Goal: Task Accomplishment & Management: Manage account settings

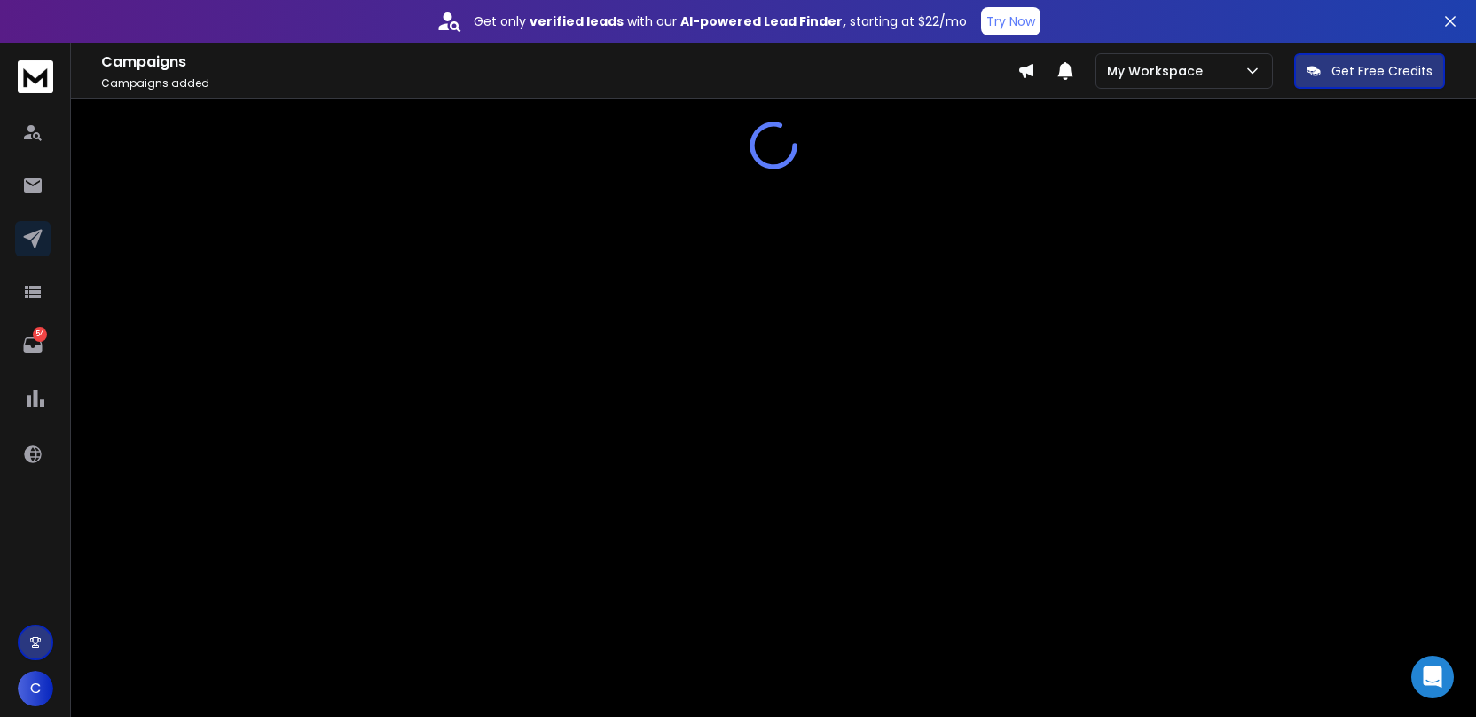
click at [1451, 18] on icon at bounding box center [1450, 21] width 16 height 16
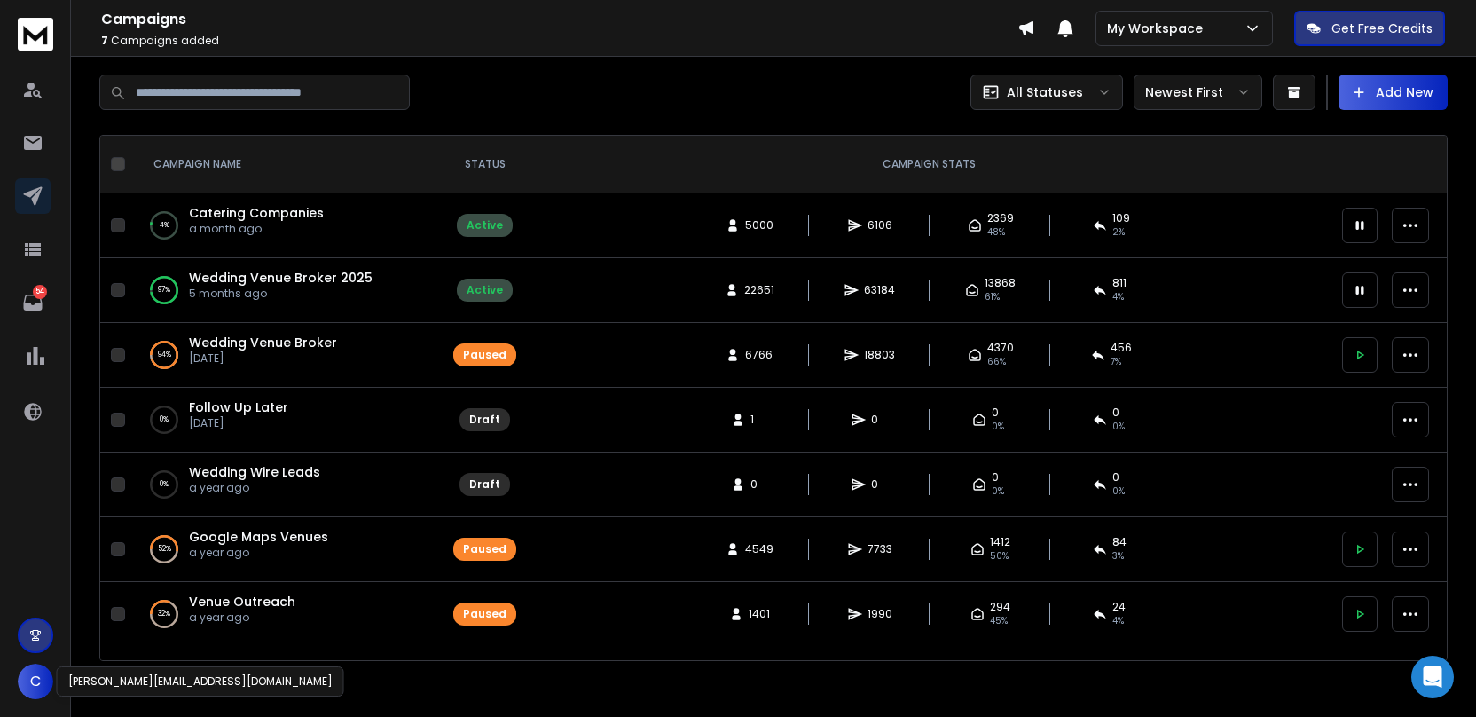
click at [31, 681] on span "C" at bounding box center [35, 681] width 35 height 35
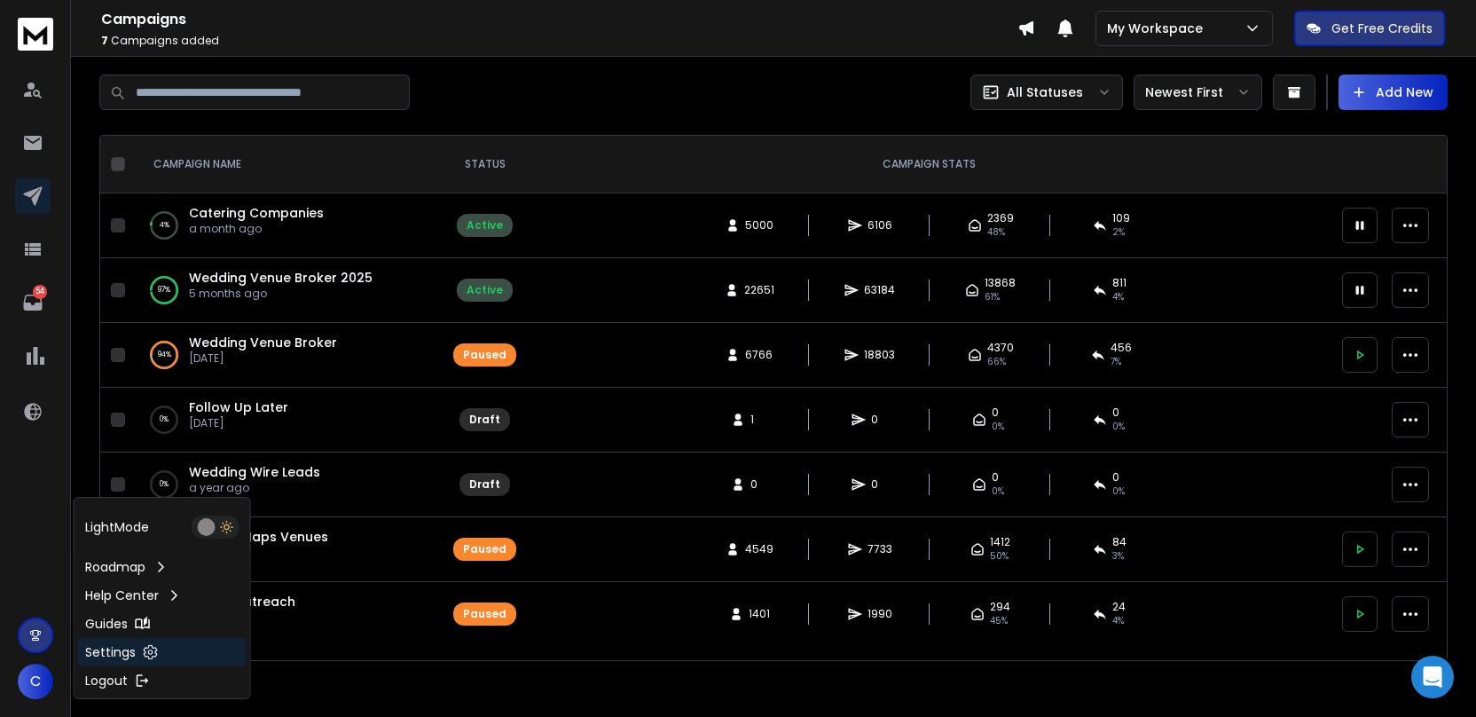
click at [121, 652] on p "Settings" at bounding box center [110, 652] width 51 height 18
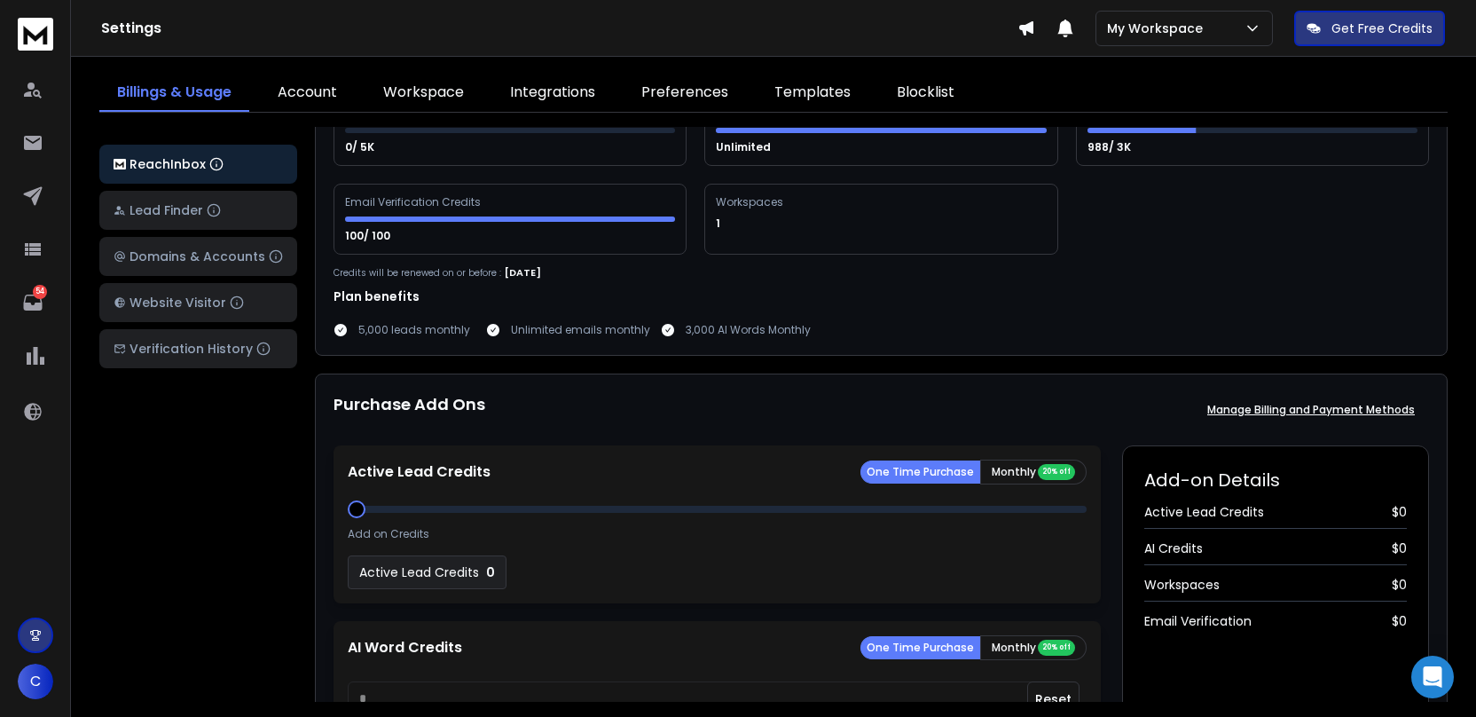
scroll to position [218, 0]
click at [353, 511] on span at bounding box center [357, 508] width 18 height 18
click at [384, 511] on span at bounding box center [393, 508] width 18 height 18
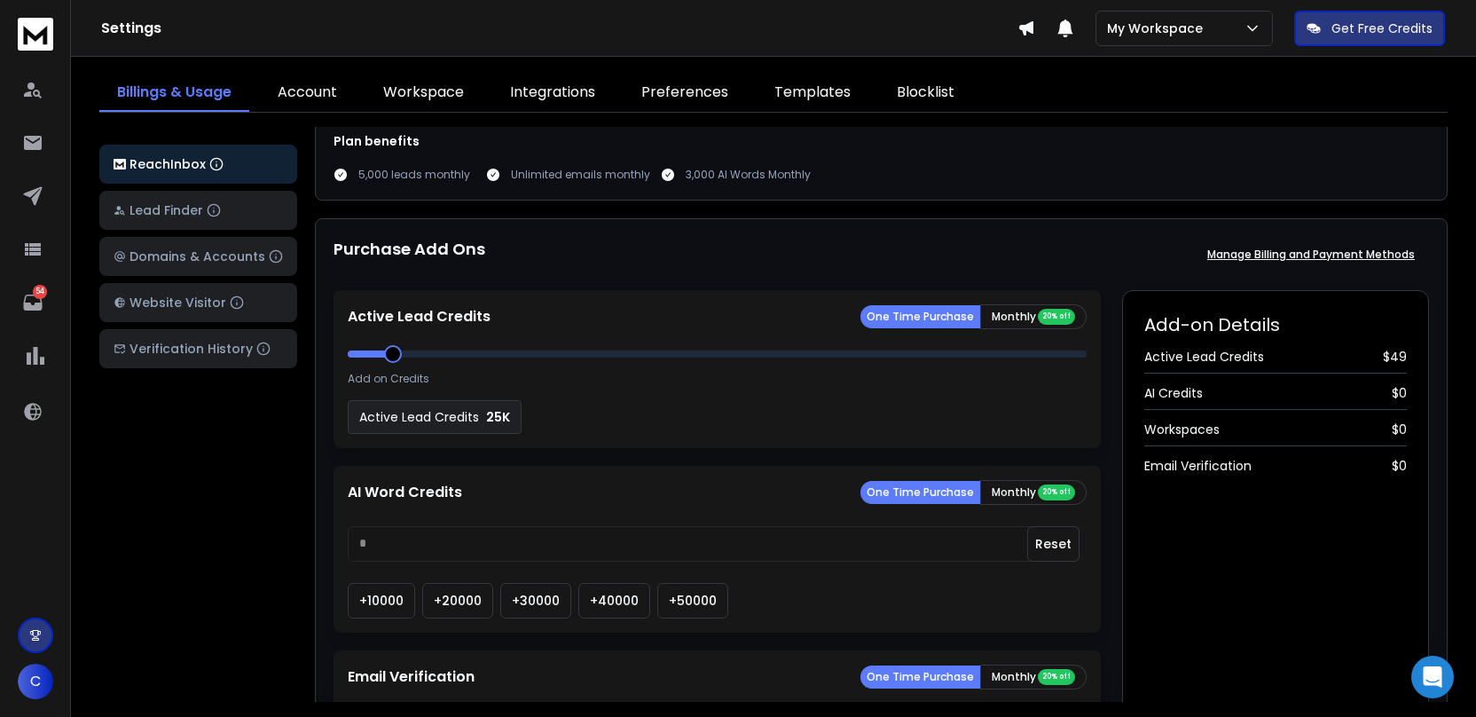
scroll to position [389, 0]
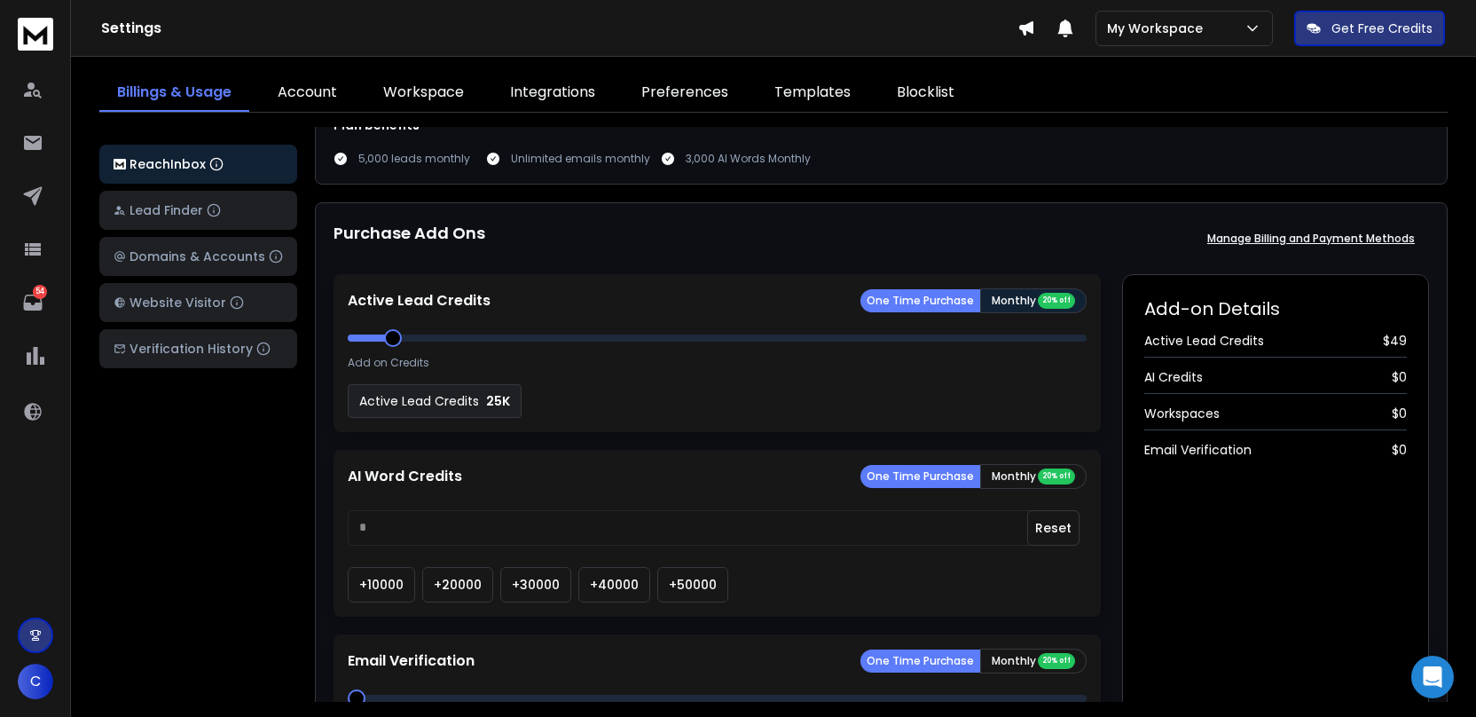
click at [1026, 308] on button "Monthly 20% off" at bounding box center [1033, 300] width 106 height 25
click at [420, 340] on span at bounding box center [429, 338] width 18 height 18
click at [395, 343] on div "Add on Credits Active Lead Credits 50K" at bounding box center [717, 371] width 739 height 94
click at [420, 339] on span at bounding box center [429, 338] width 18 height 18
click at [422, 341] on span at bounding box center [429, 338] width 18 height 18
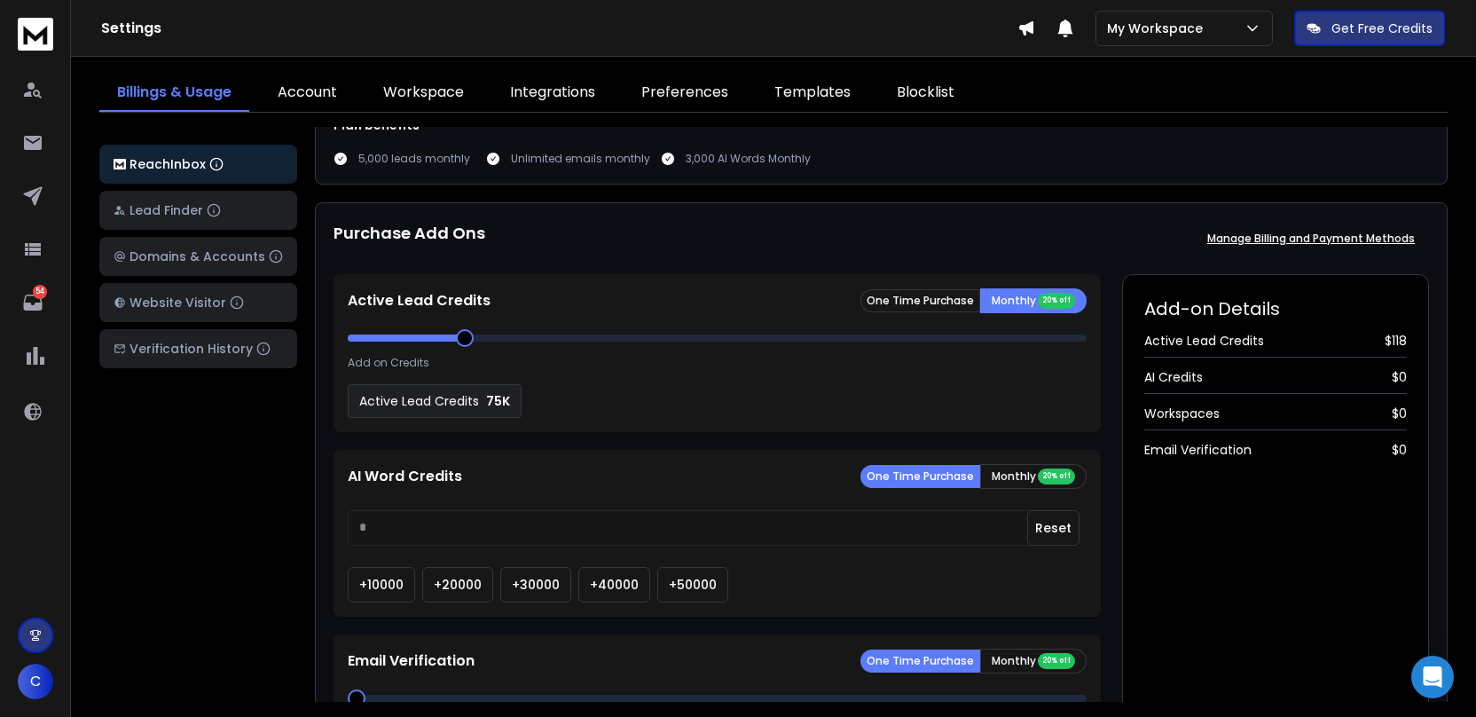
click at [456, 343] on span at bounding box center [465, 338] width 18 height 18
click at [428, 341] on span at bounding box center [429, 338] width 18 height 18
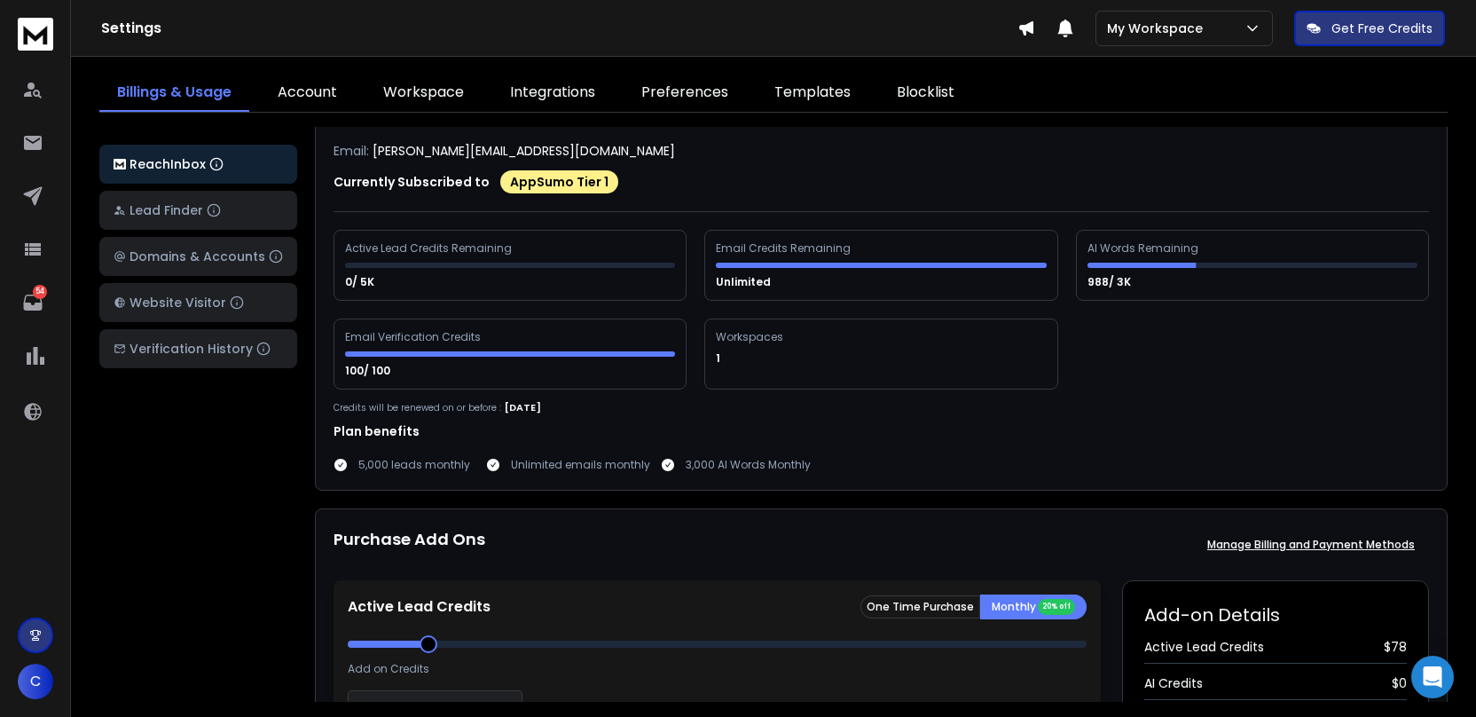
scroll to position [83, 0]
click at [1433, 685] on icon "Open Intercom Messenger" at bounding box center [1432, 676] width 23 height 23
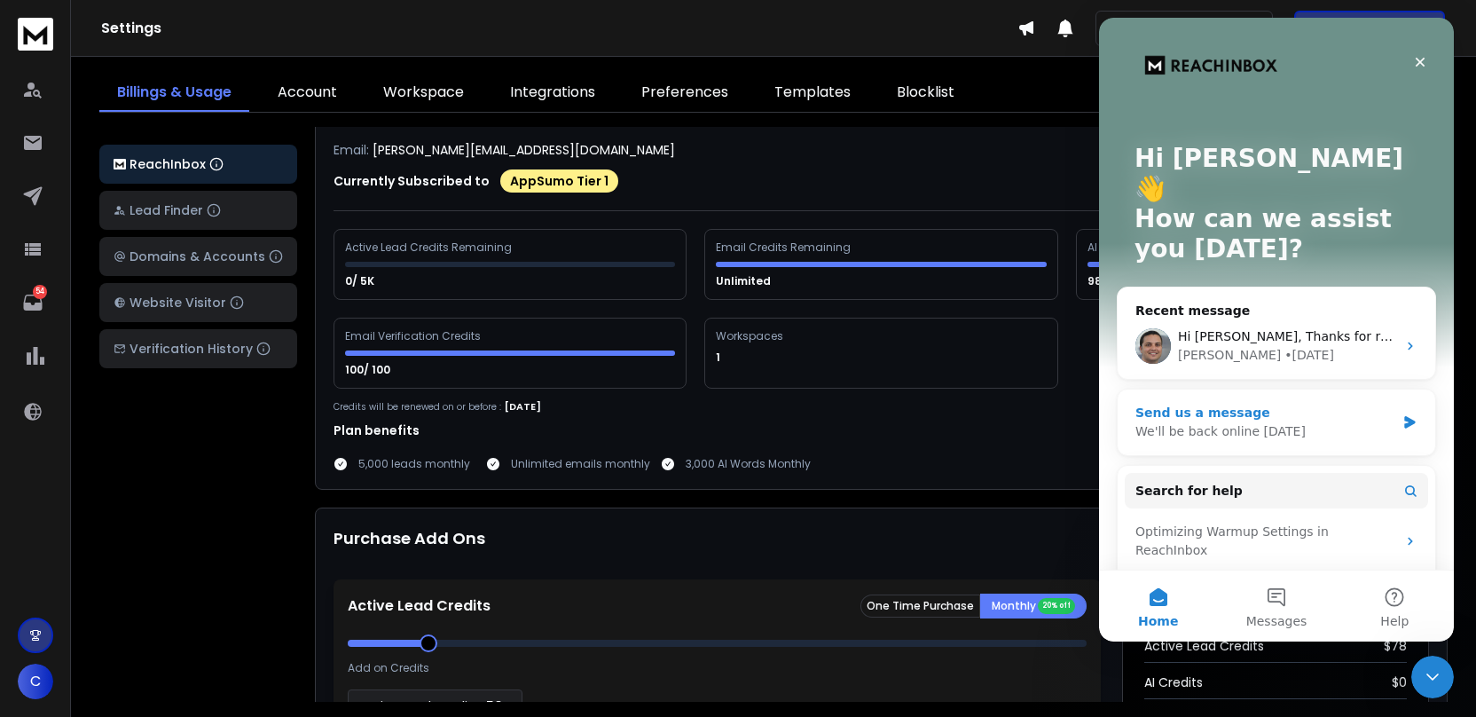
scroll to position [0, 0]
click at [1309, 346] on div "[PERSON_NAME] • [DATE]" at bounding box center [1287, 355] width 218 height 19
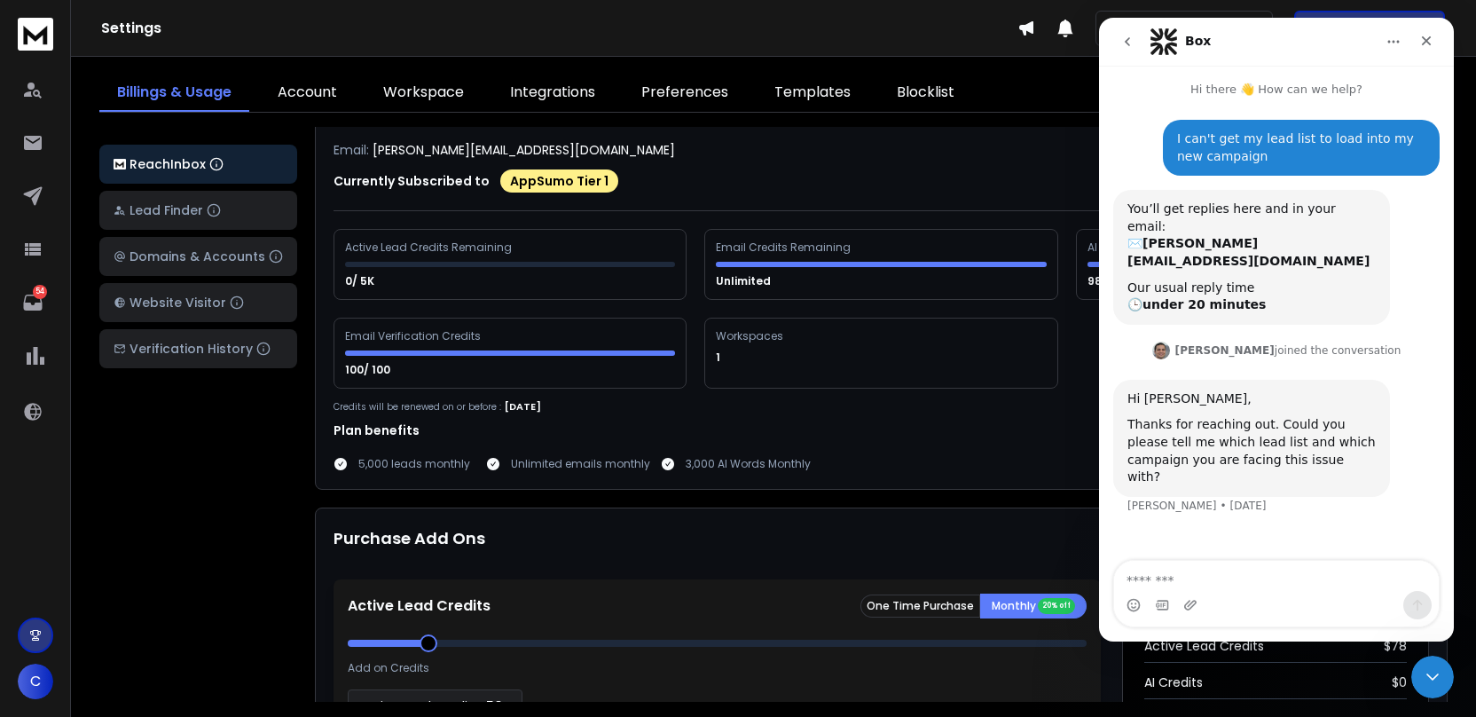
click at [1133, 42] on icon "go back" at bounding box center [1127, 42] width 14 height 14
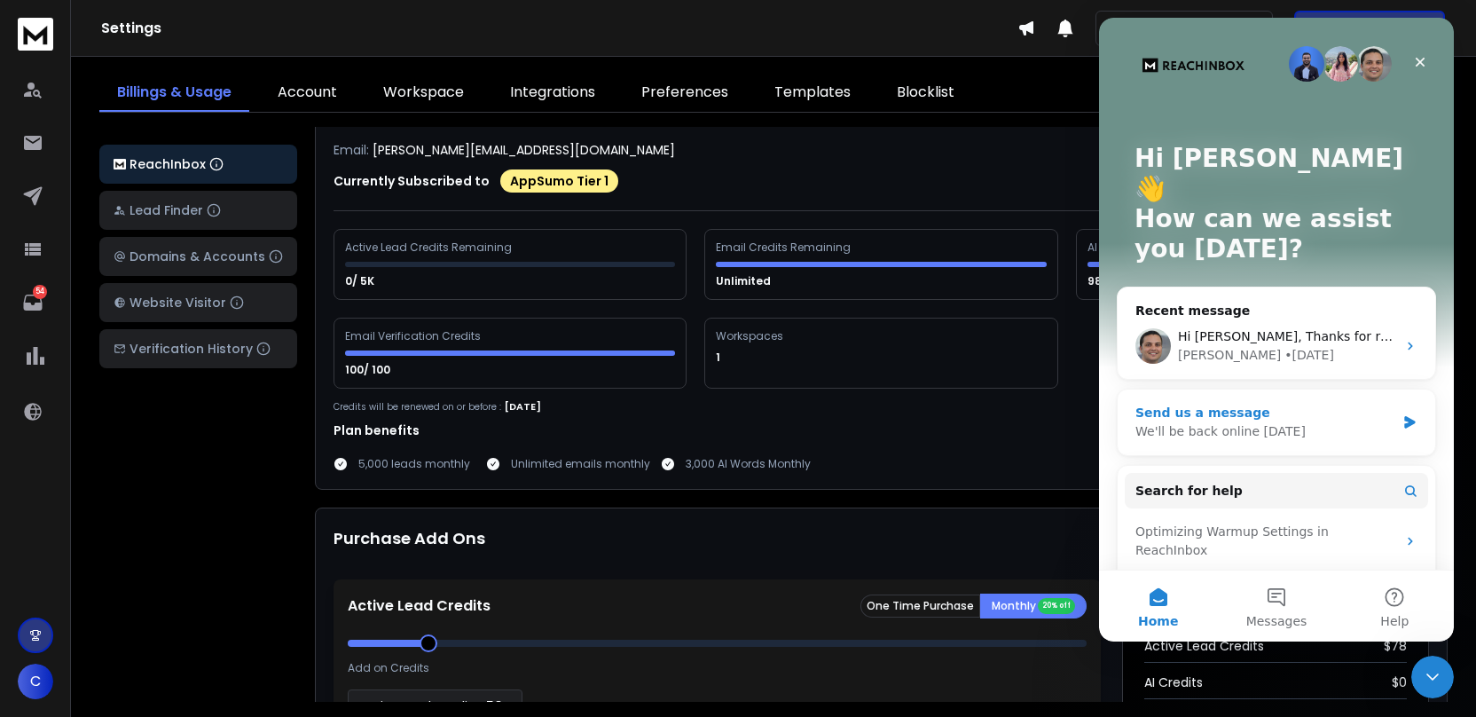
click at [1391, 404] on div "Send us a message" at bounding box center [1266, 413] width 260 height 19
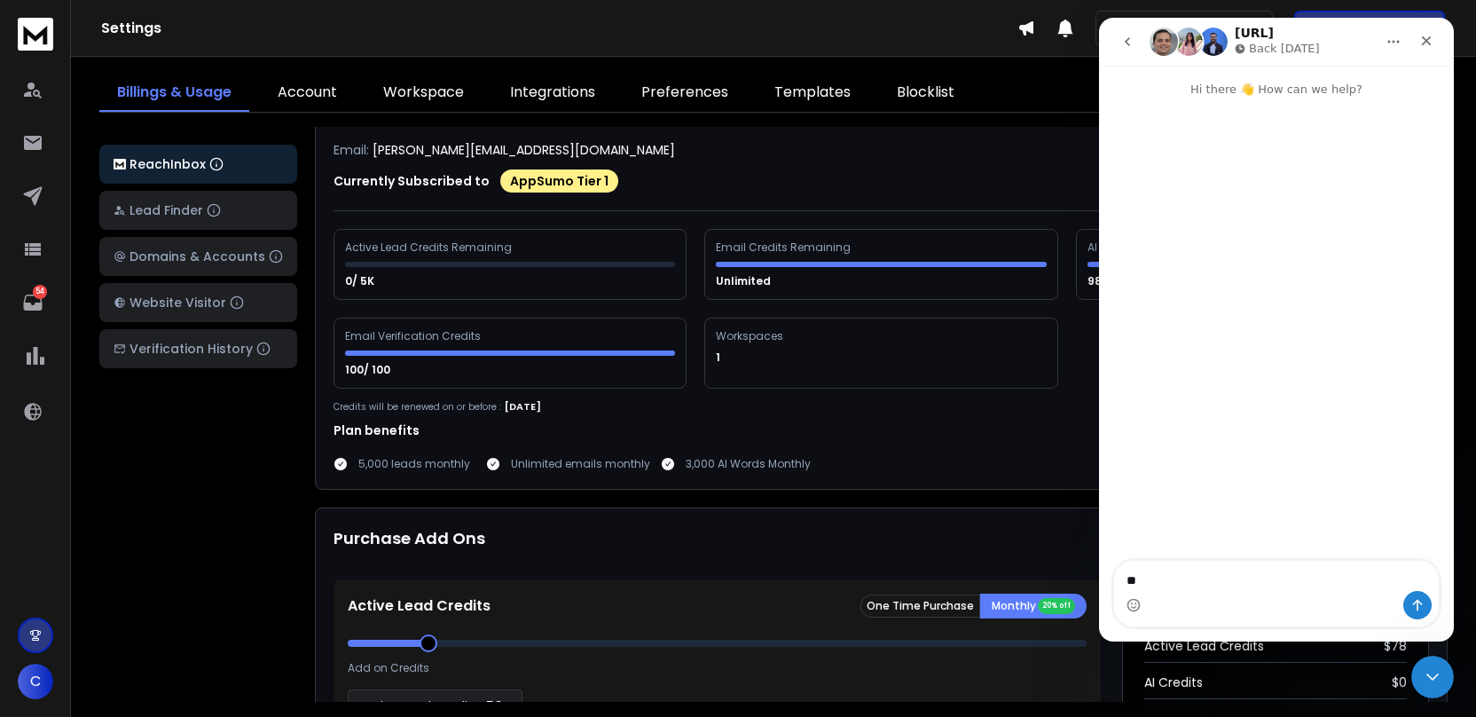
type textarea "*"
click at [1435, 671] on icon "Close Intercom Messenger" at bounding box center [1429, 674] width 21 height 21
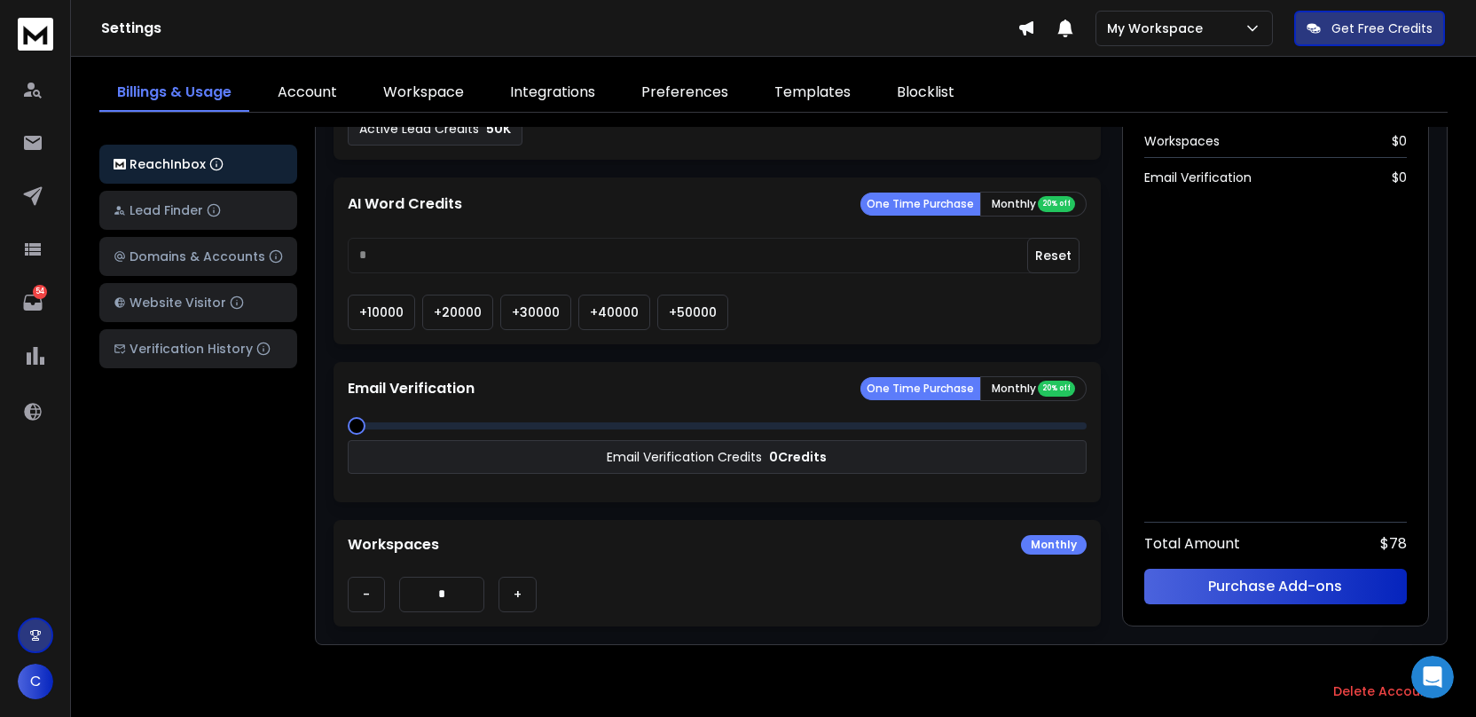
scroll to position [667, 0]
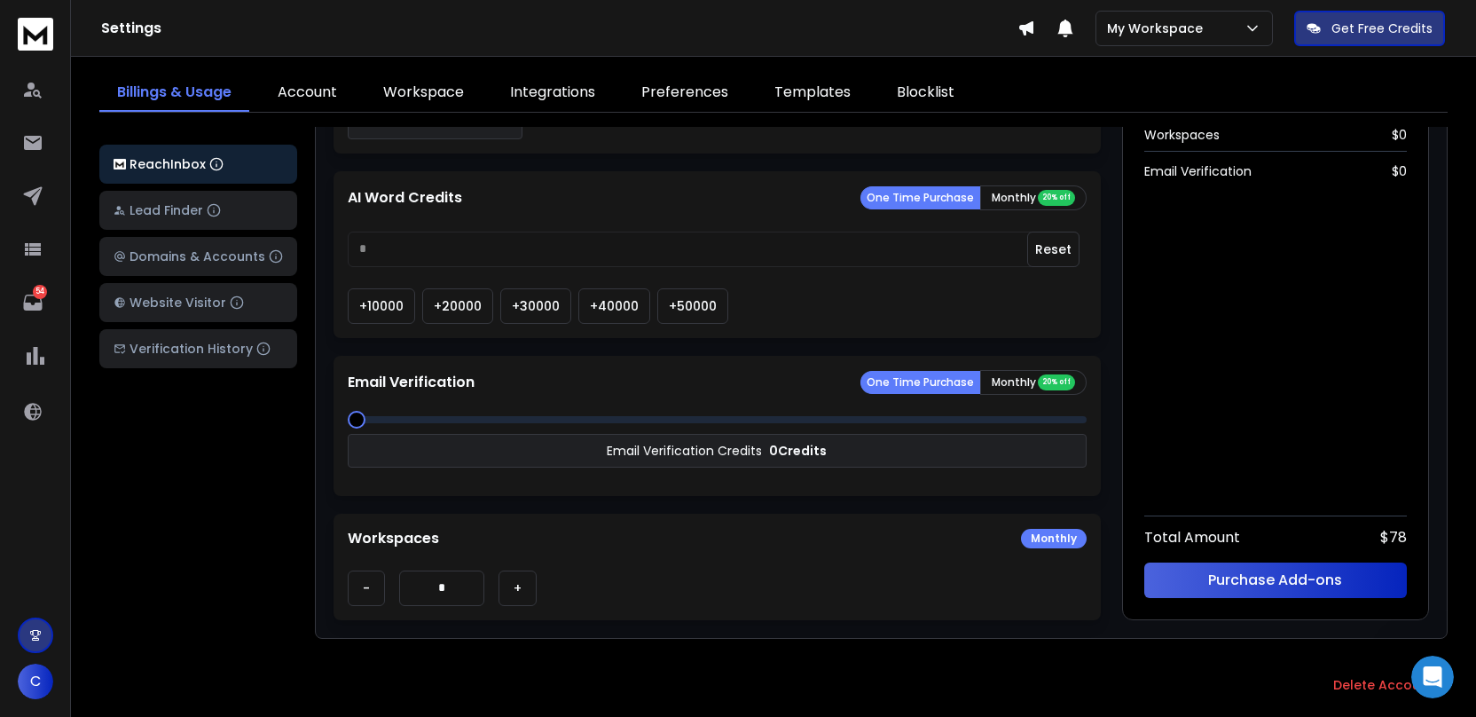
click at [1261, 579] on button "Purchase Add-ons" at bounding box center [1275, 579] width 263 height 35
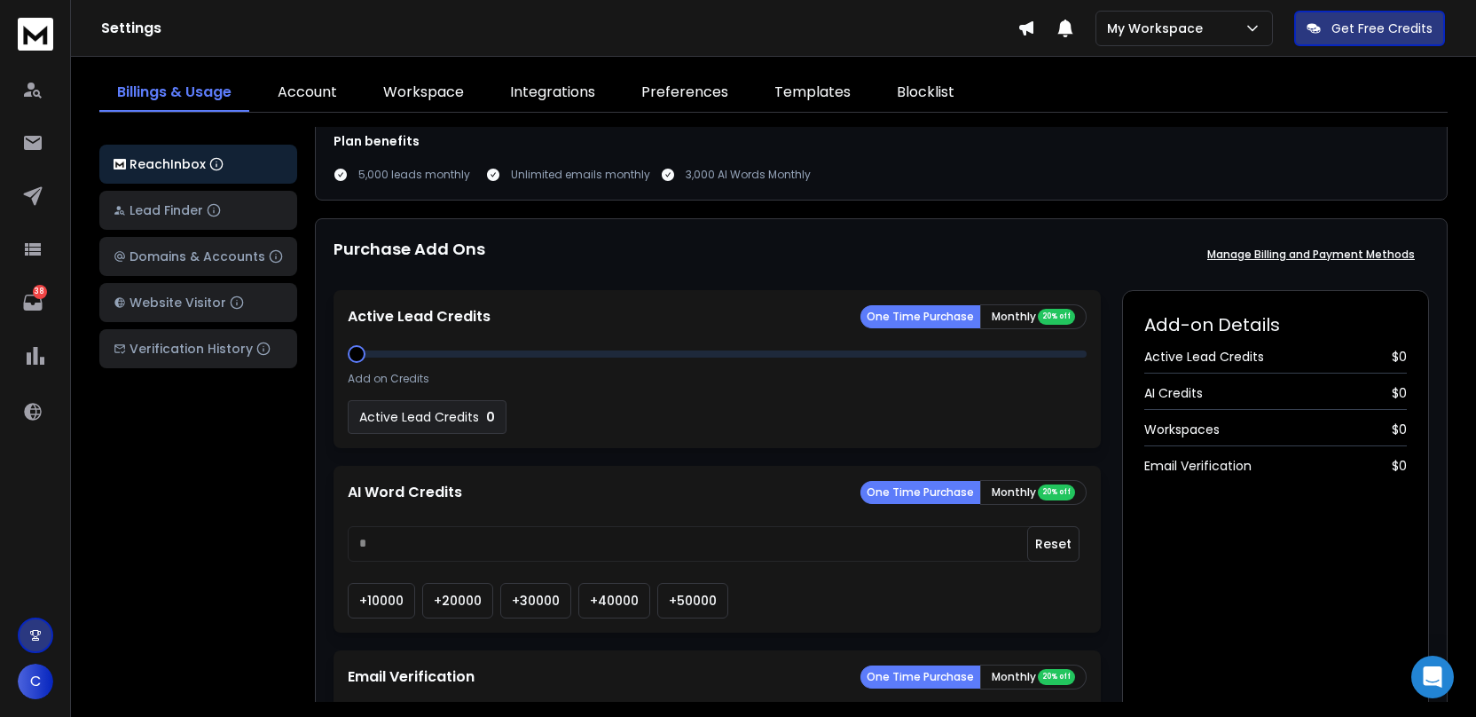
scroll to position [413, 0]
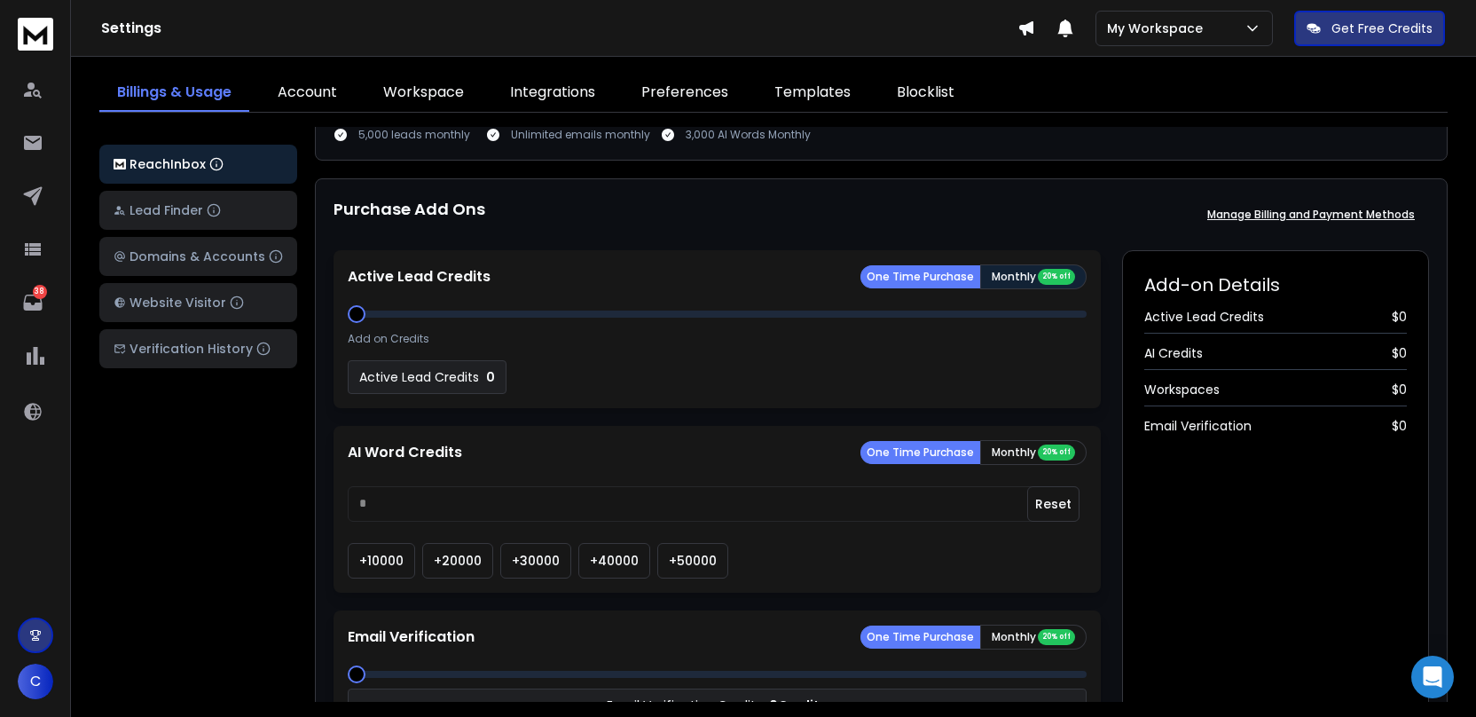
click at [1015, 273] on button "Monthly 20% off" at bounding box center [1033, 276] width 106 height 25
click at [416, 311] on span at bounding box center [717, 314] width 739 height 7
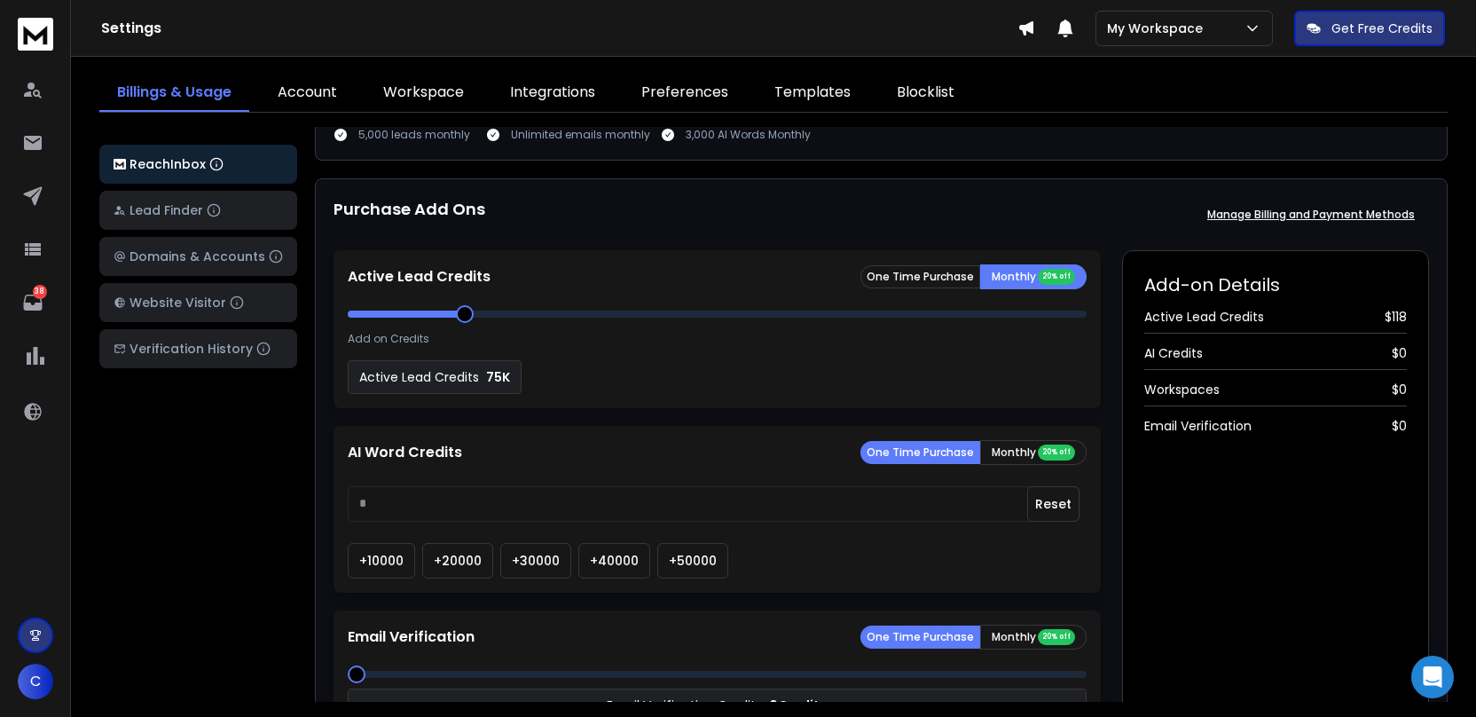
click at [461, 308] on span at bounding box center [465, 314] width 18 height 18
click at [498, 308] on span at bounding box center [501, 314] width 18 height 18
click at [492, 310] on span at bounding box center [501, 314] width 18 height 18
click at [456, 315] on span at bounding box center [465, 314] width 18 height 18
click at [440, 315] on span at bounding box center [403, 314] width 111 height 7
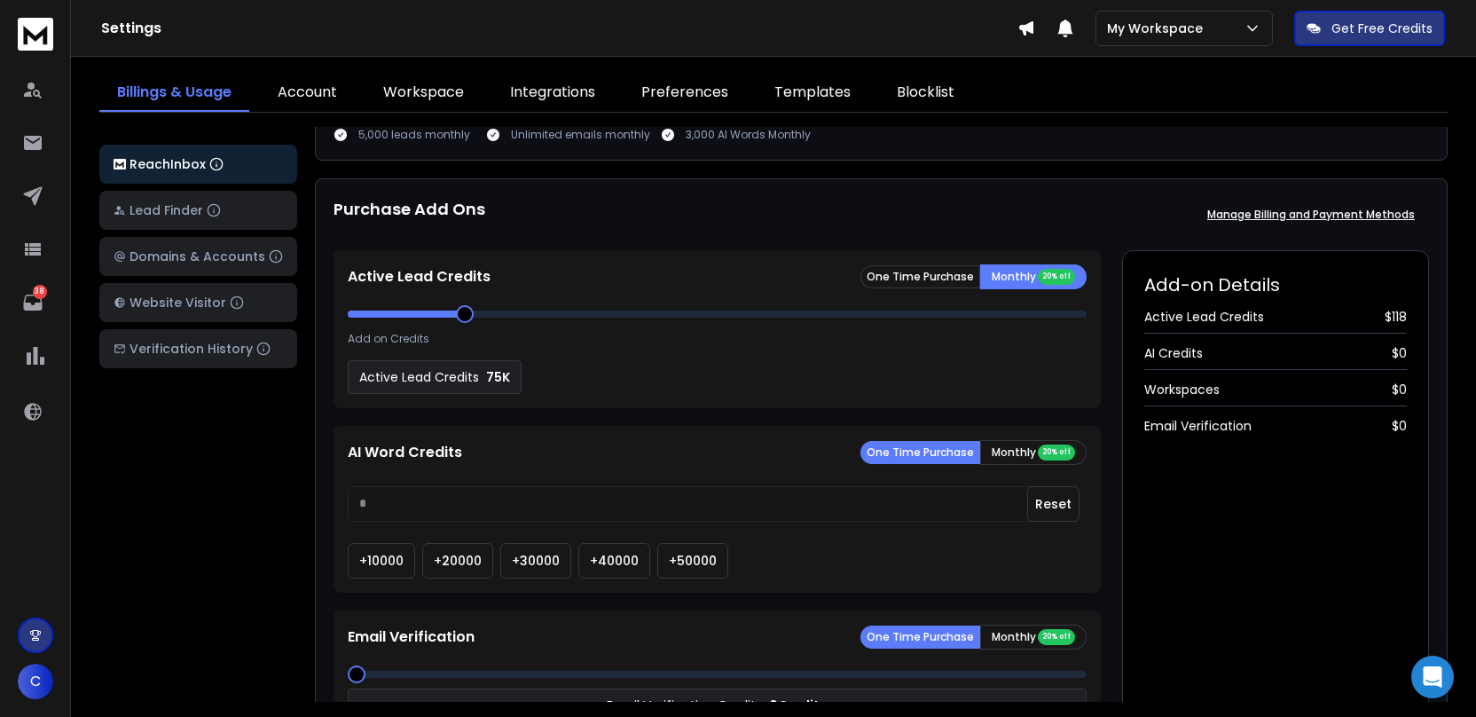
click at [460, 315] on span at bounding box center [465, 314] width 18 height 18
click at [456, 314] on span at bounding box center [465, 314] width 18 height 18
click at [439, 314] on span at bounding box center [403, 314] width 111 height 7
click at [555, 245] on div "Purchase Add Ons Manage Billing and Payment Methods Active Lead Credits One Tim…" at bounding box center [882, 536] width 1096 height 678
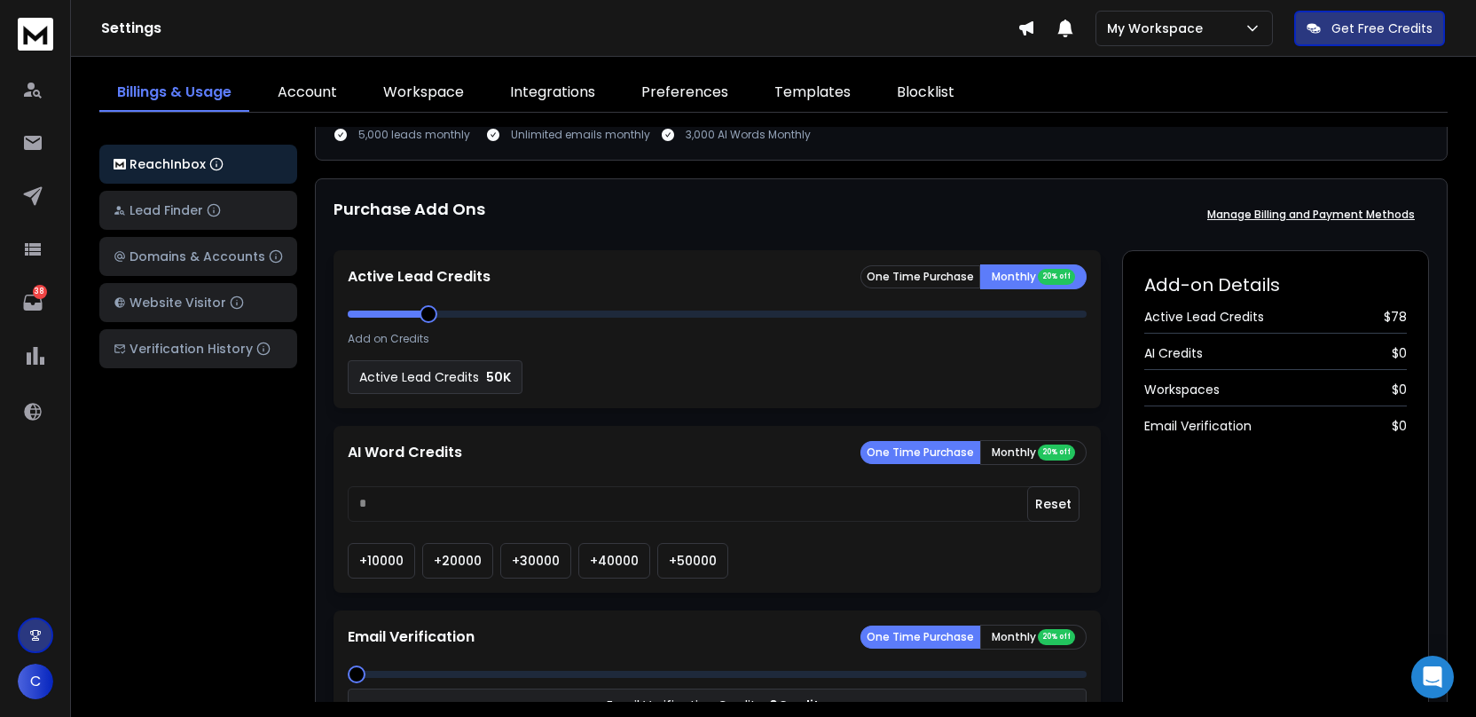
click at [421, 313] on span at bounding box center [385, 314] width 74 height 7
click at [460, 314] on span at bounding box center [717, 314] width 739 height 7
click at [421, 316] on span at bounding box center [385, 314] width 74 height 7
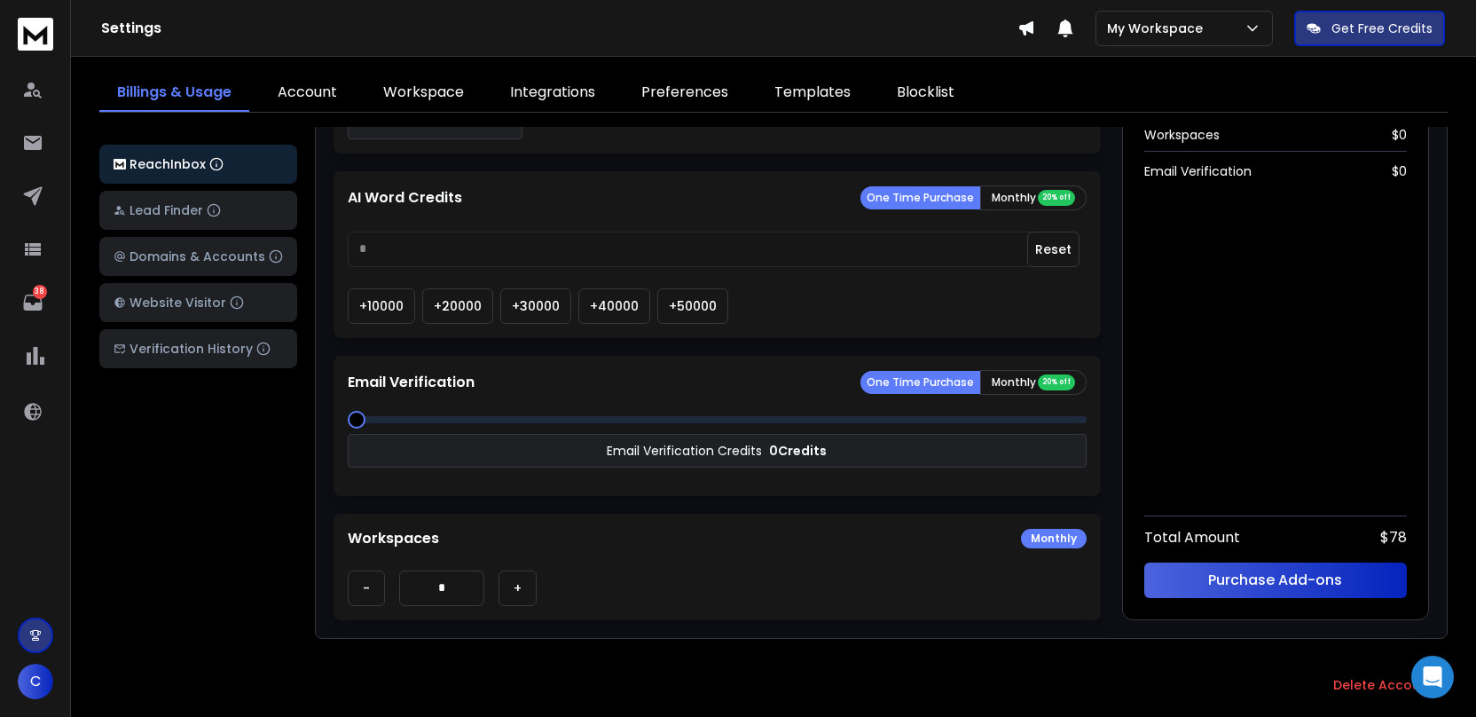
scroll to position [17, 0]
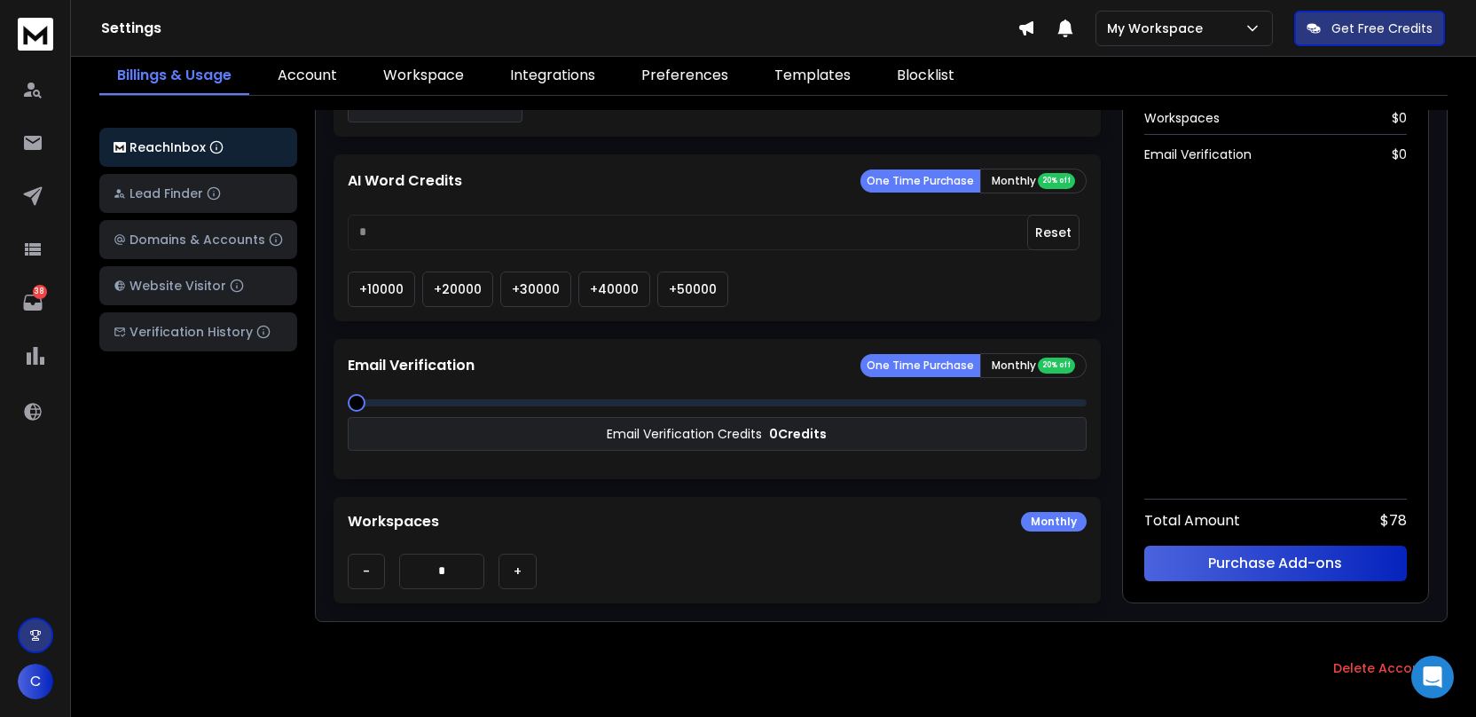
click at [1263, 567] on button "Purchase Add-ons" at bounding box center [1275, 563] width 263 height 35
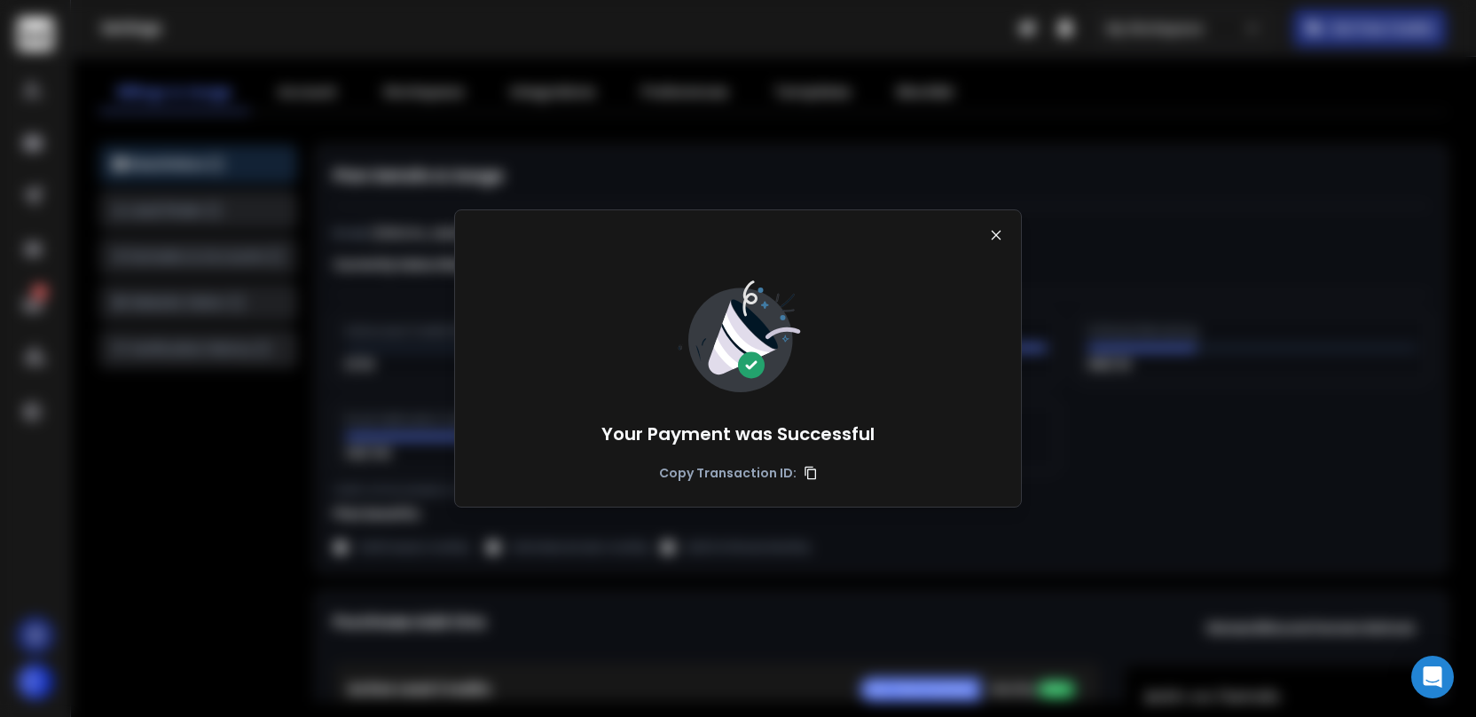
click at [994, 238] on icon at bounding box center [996, 235] width 14 height 14
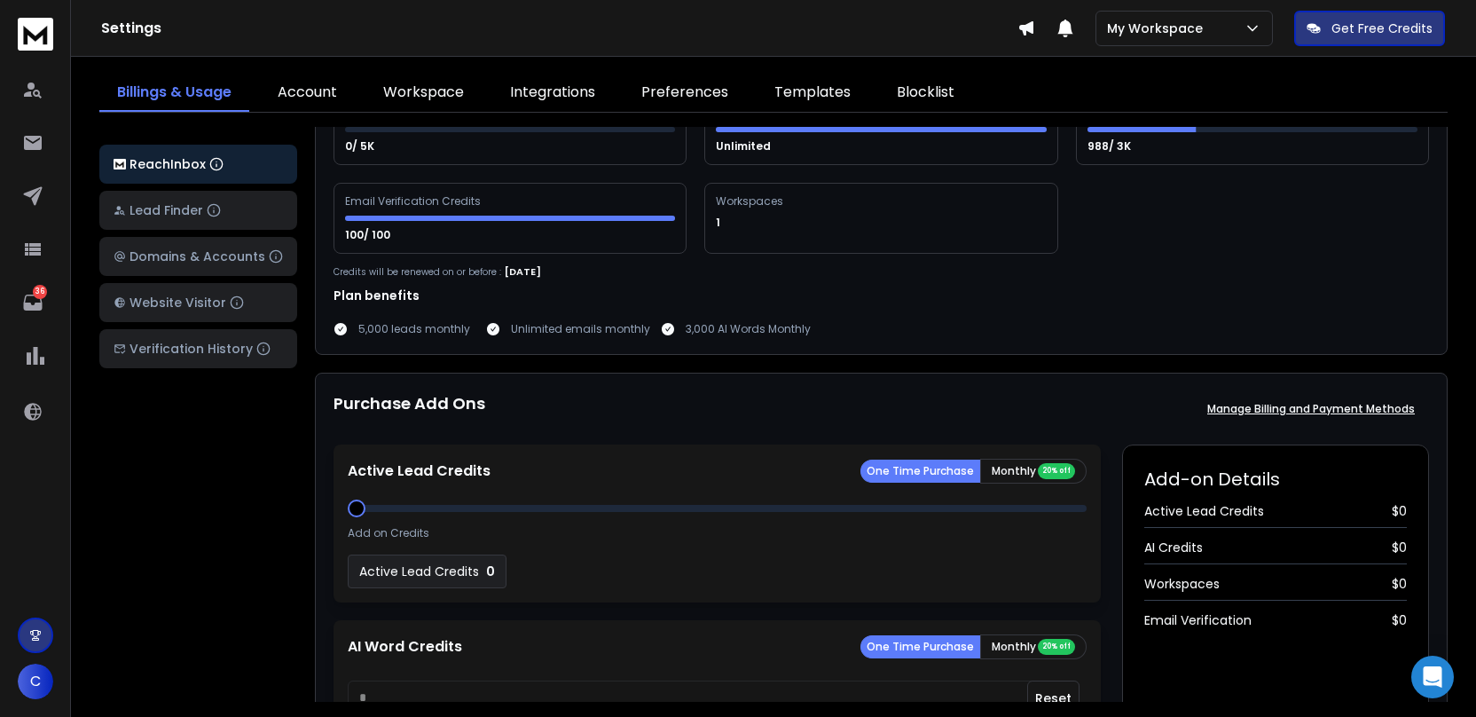
scroll to position [221, 0]
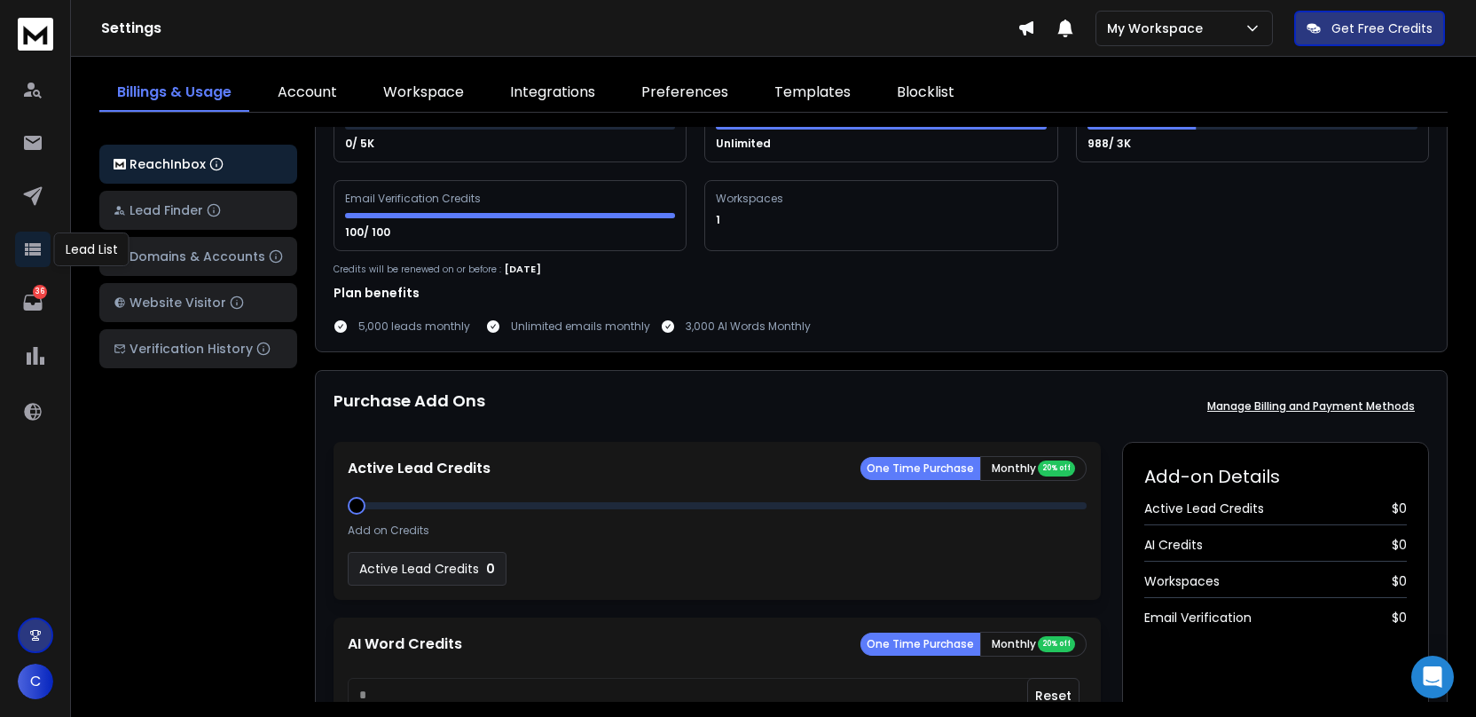
click at [35, 247] on icon at bounding box center [32, 249] width 21 height 21
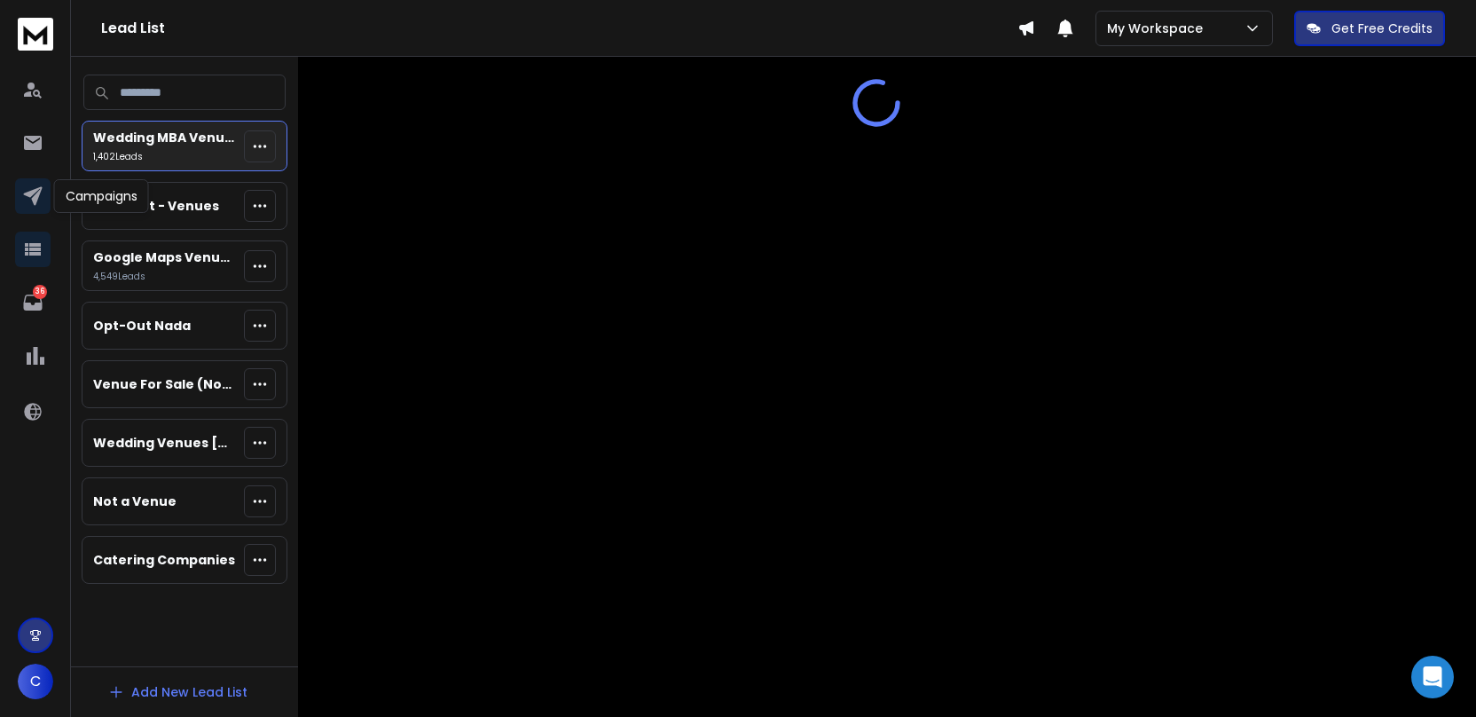
click at [35, 207] on link at bounding box center [32, 195] width 35 height 35
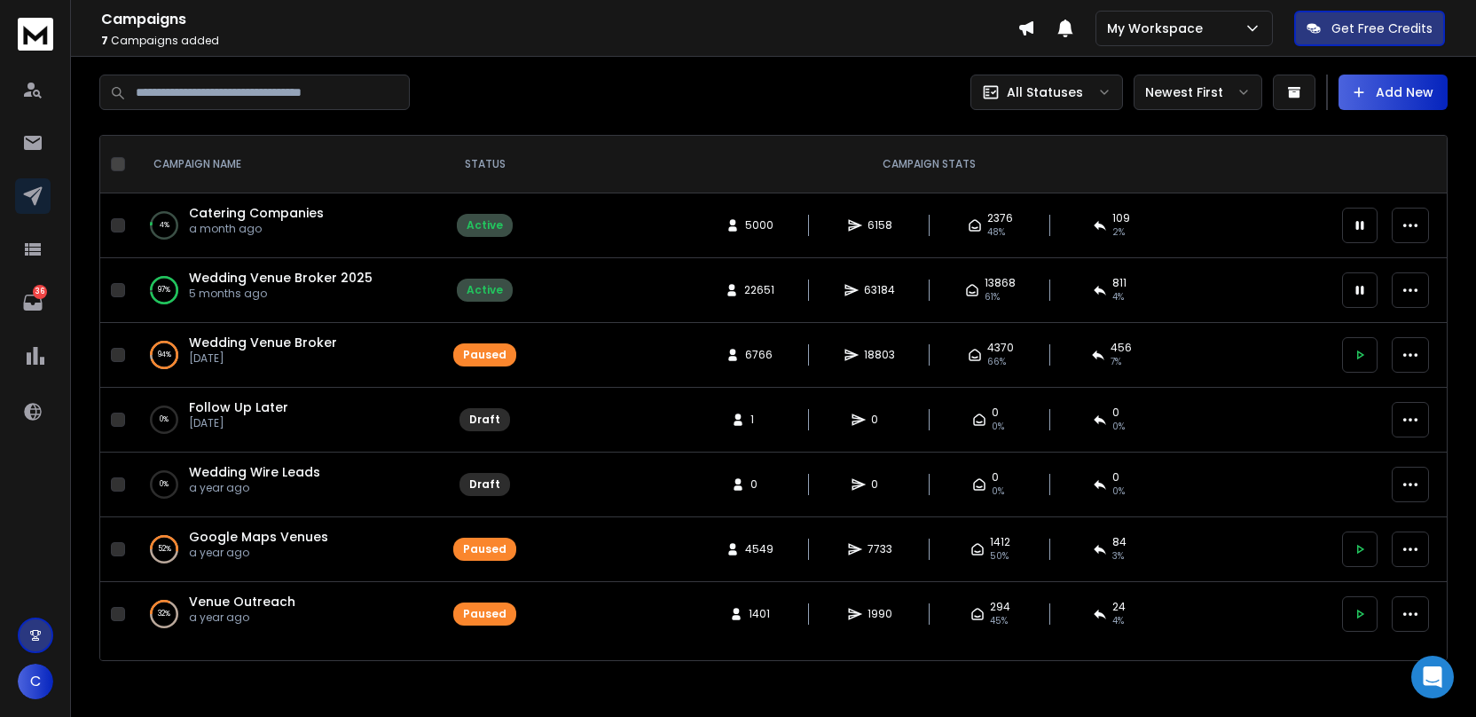
click at [267, 215] on span "Catering Companies" at bounding box center [256, 213] width 135 height 18
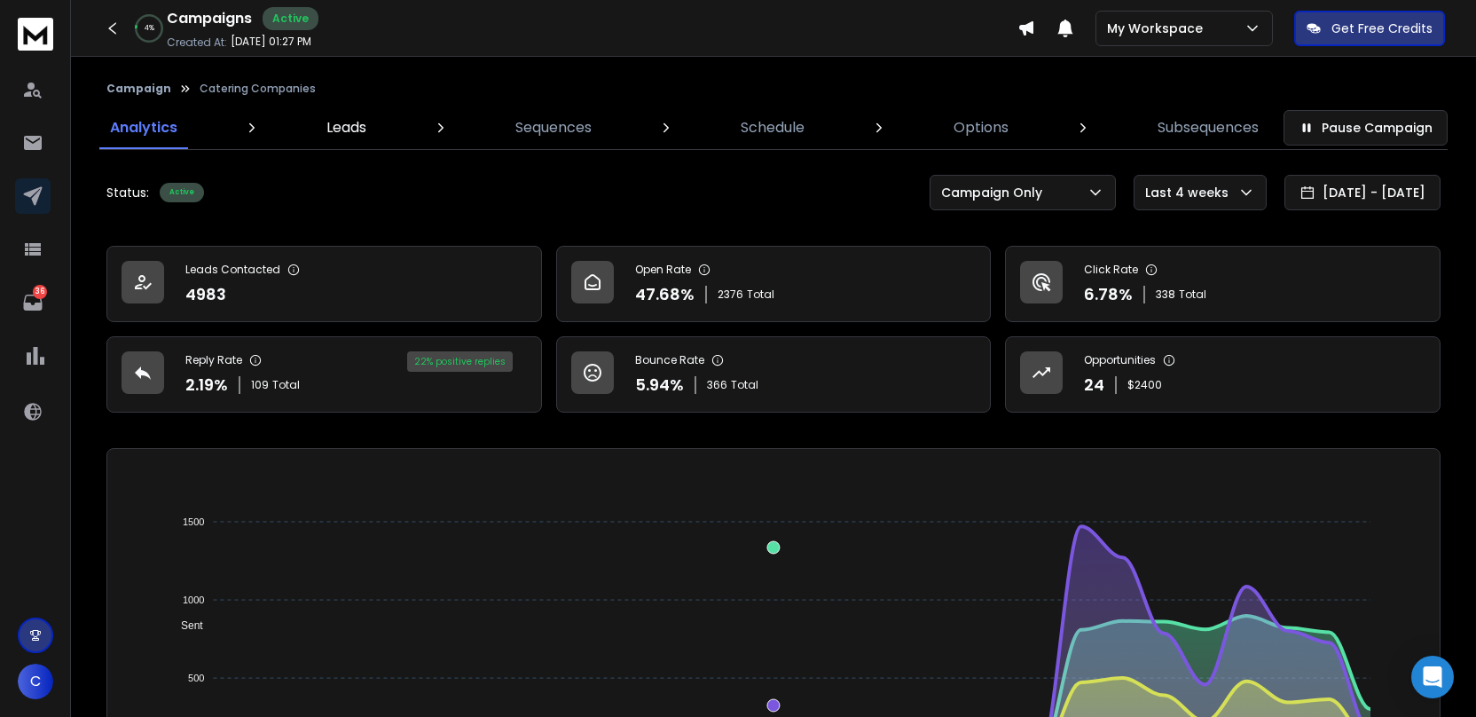
click at [349, 127] on p "Leads" at bounding box center [346, 127] width 40 height 21
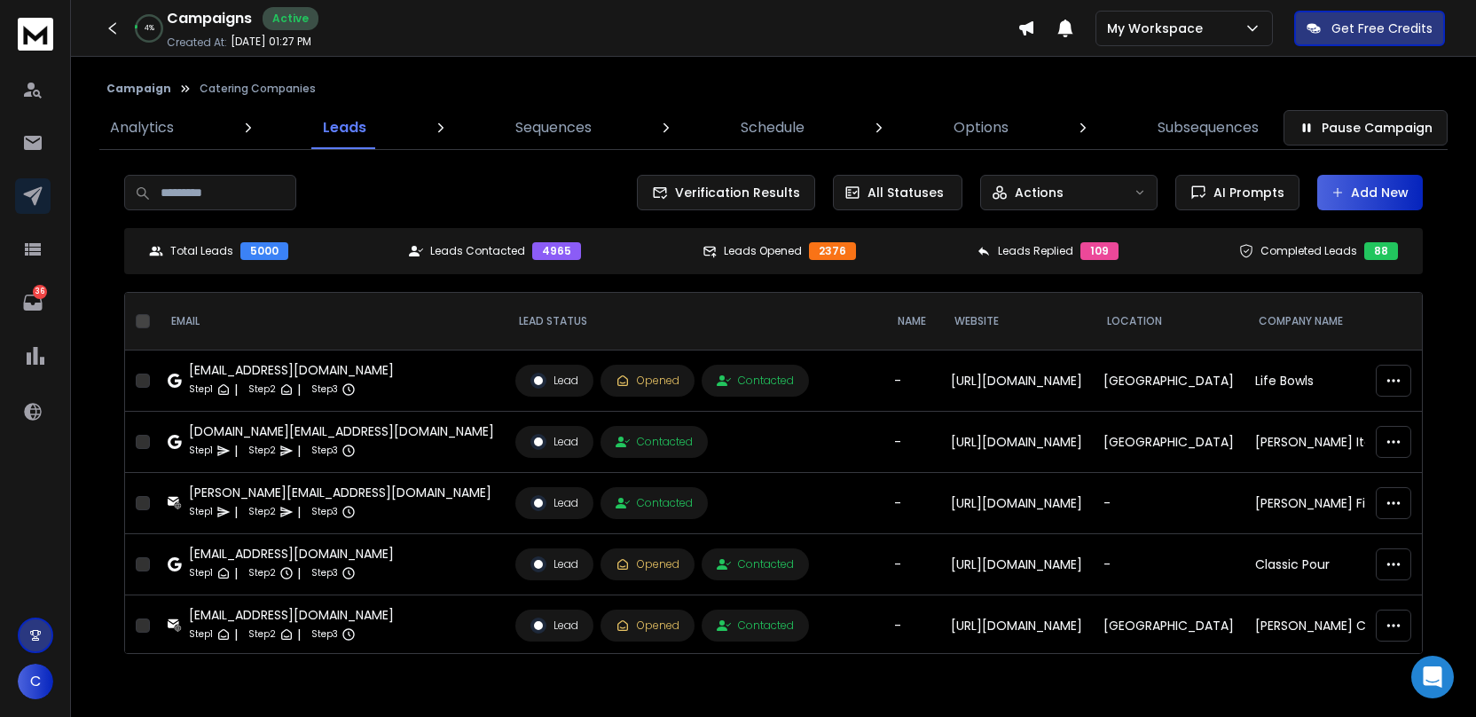
click at [1344, 194] on icon at bounding box center [1338, 192] width 12 height 12
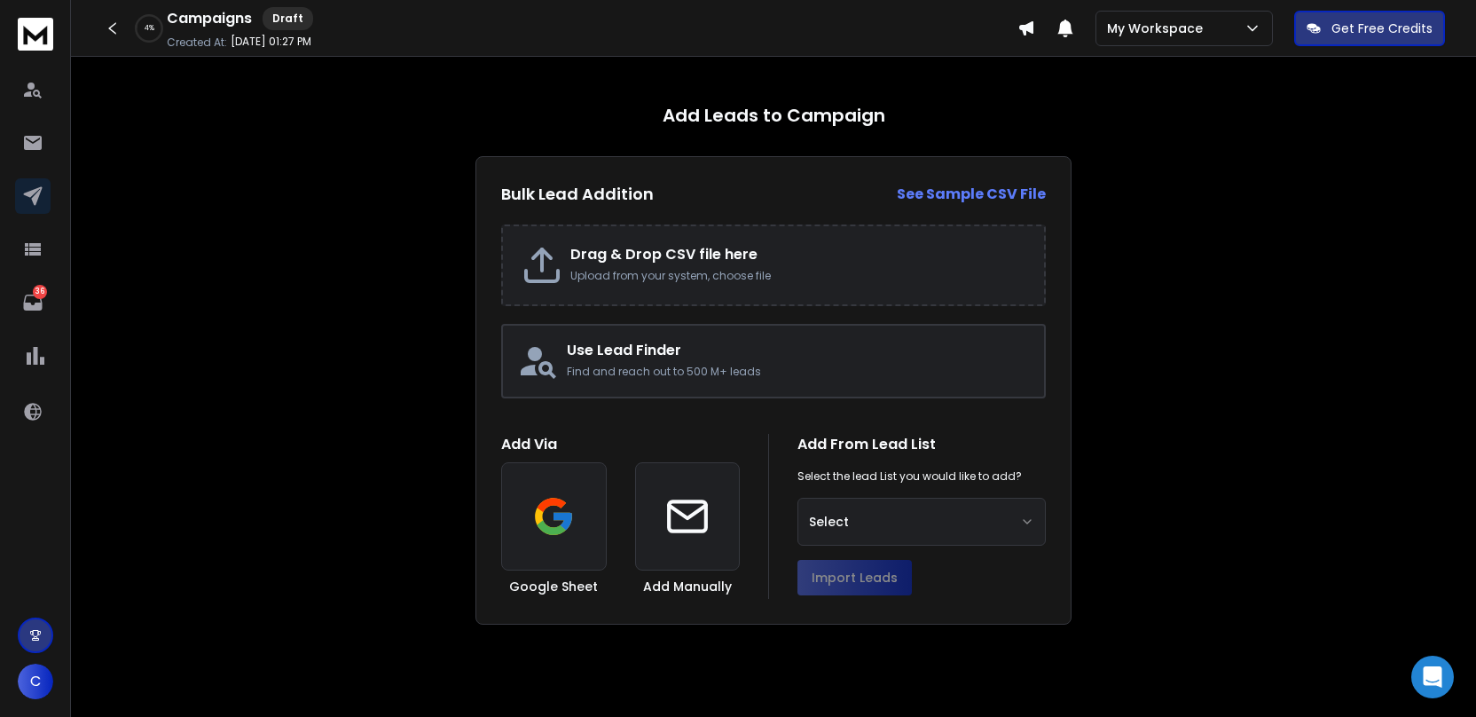
click at [851, 519] on button "Select" at bounding box center [922, 522] width 248 height 48
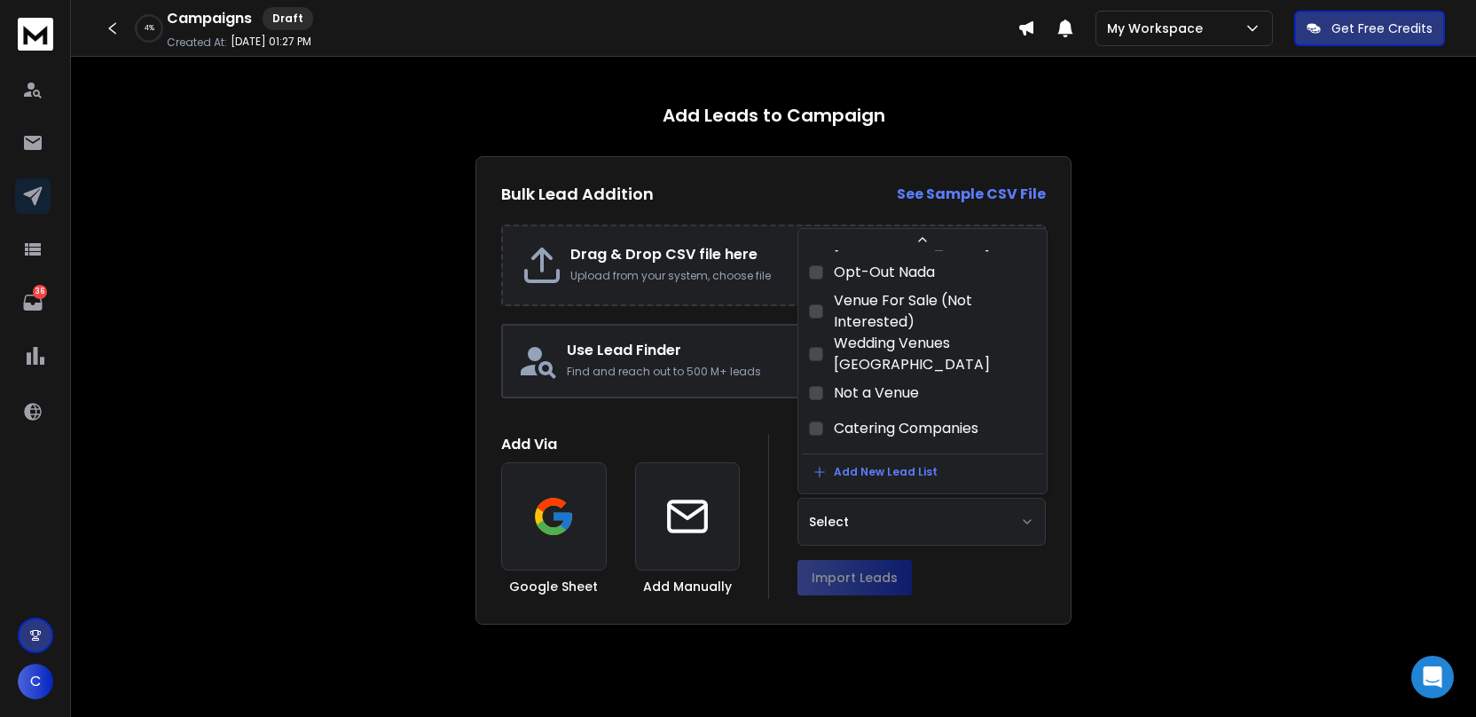
scroll to position [113, 0]
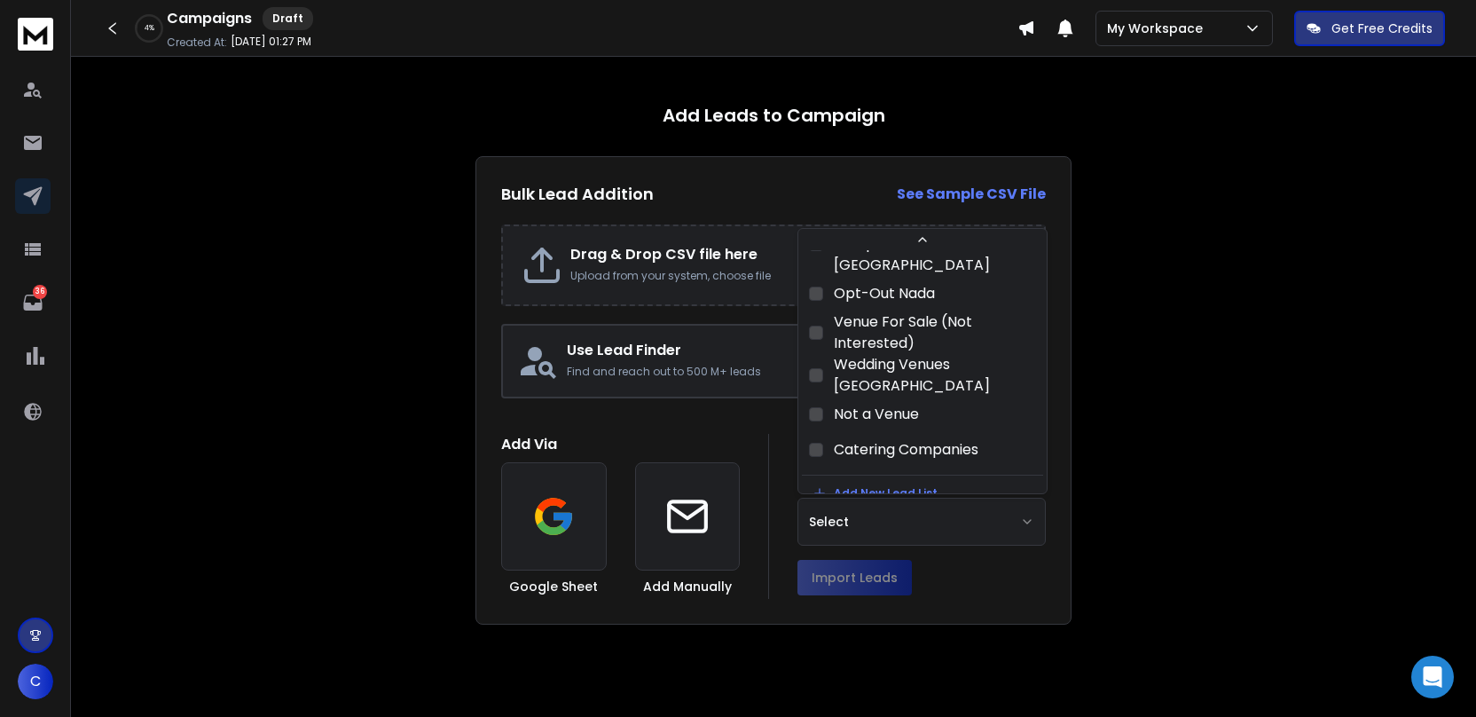
click at [815, 443] on button "button" at bounding box center [816, 450] width 14 height 14
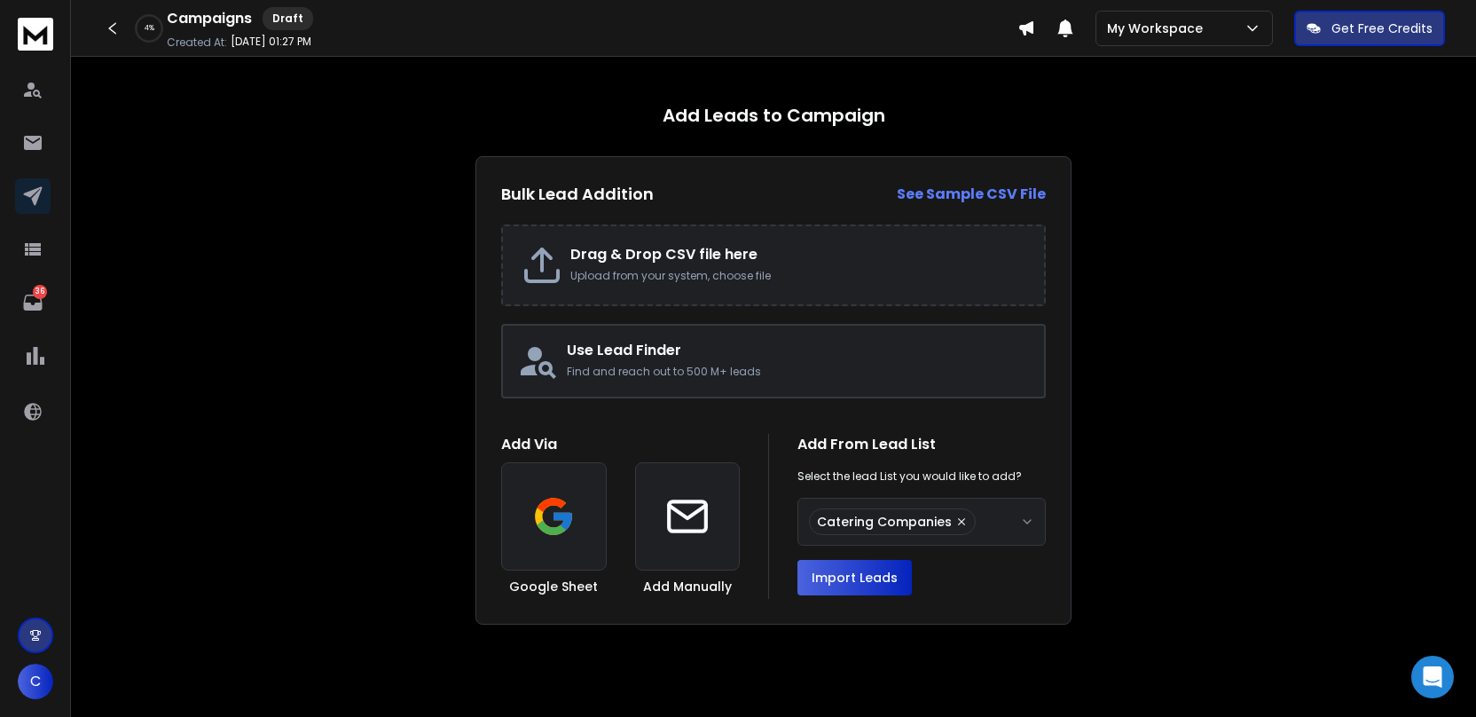
click at [973, 570] on div "Select the lead List you would like to add? Catering Companies Import Leads" at bounding box center [922, 532] width 248 height 126
click at [861, 585] on button "Import Leads" at bounding box center [855, 577] width 114 height 35
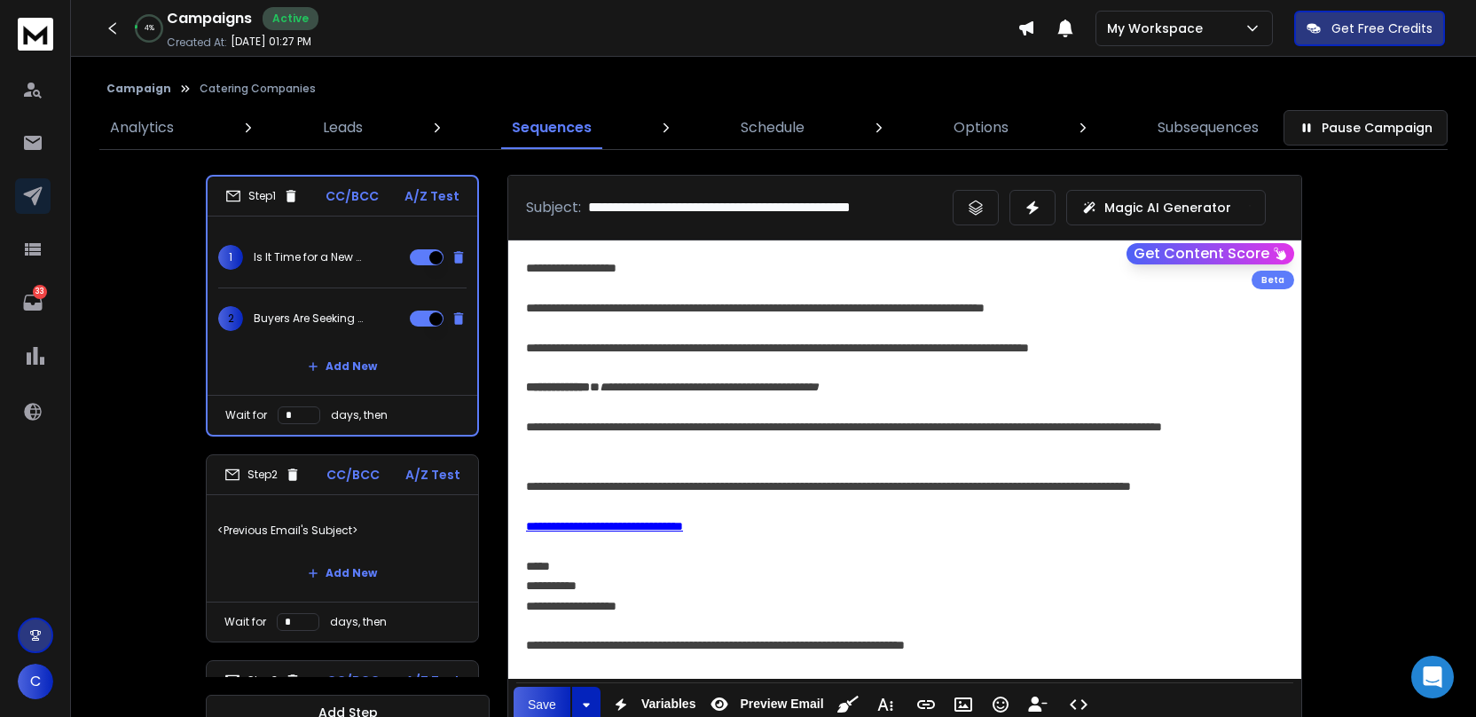
scroll to position [37, 0]
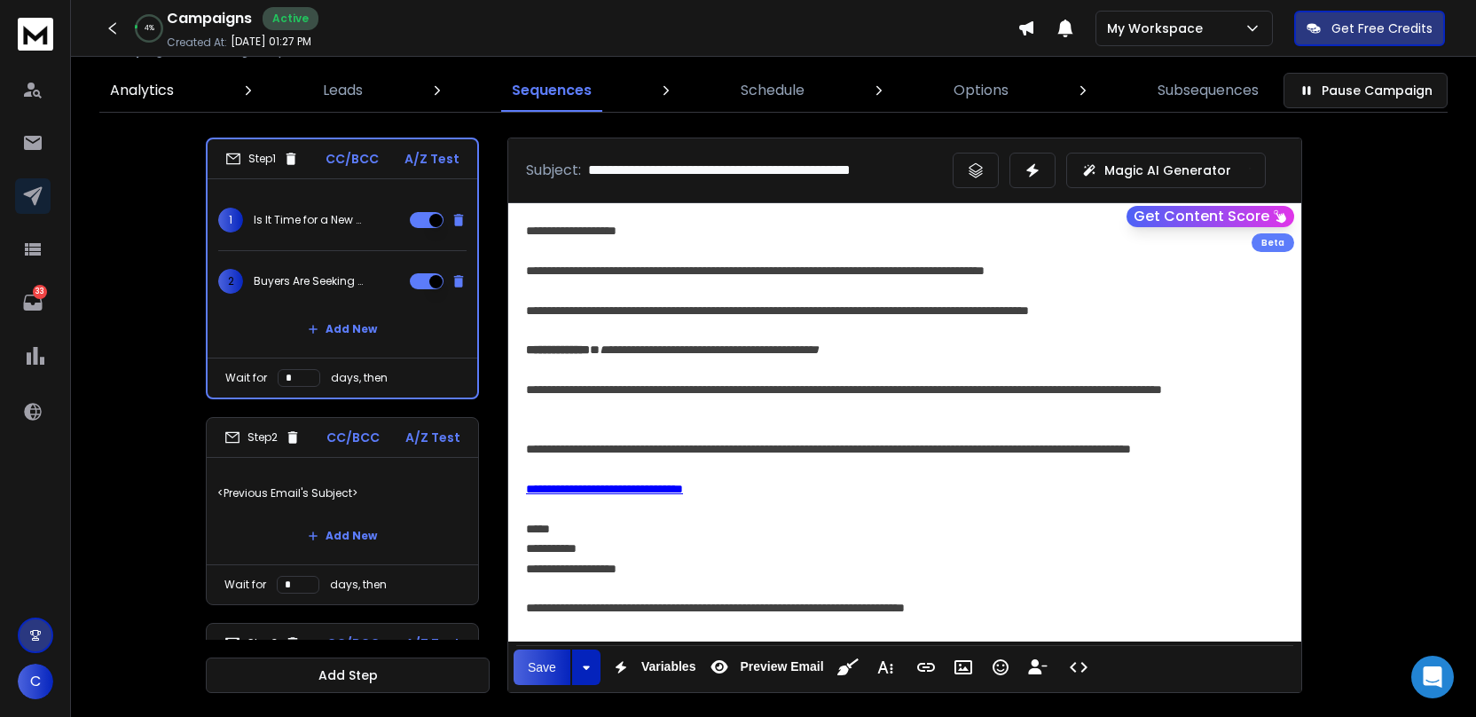
click at [138, 87] on p "Analytics" at bounding box center [142, 90] width 64 height 21
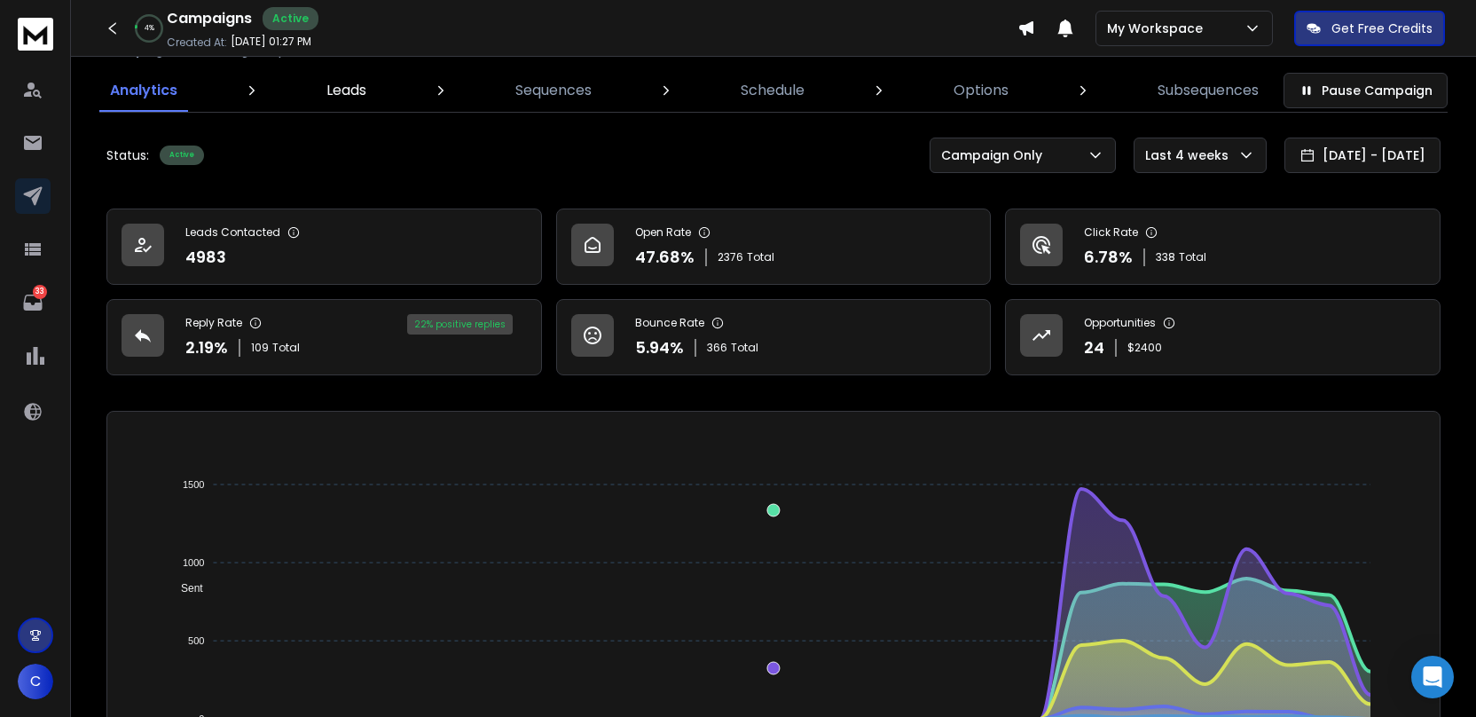
click at [337, 86] on p "Leads" at bounding box center [346, 90] width 40 height 21
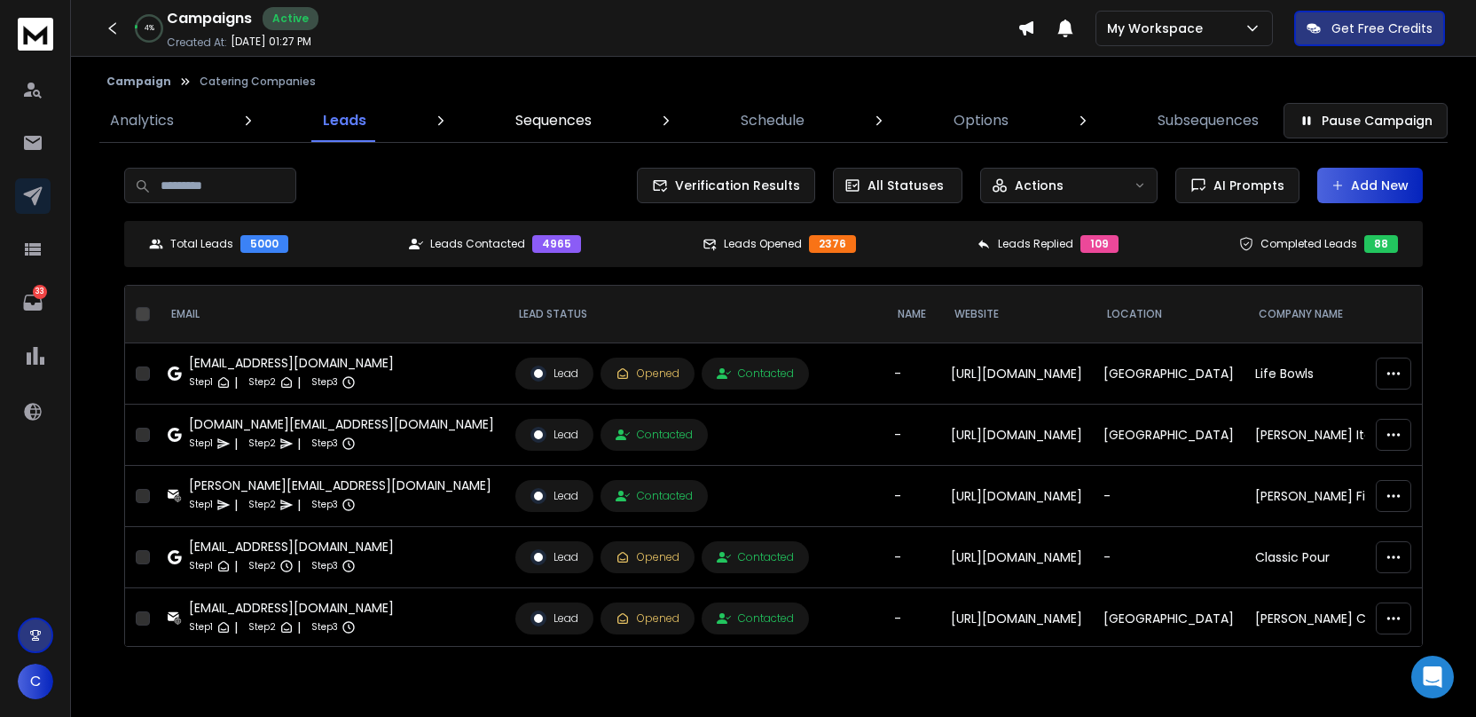
click at [553, 122] on p "Sequences" at bounding box center [553, 120] width 76 height 21
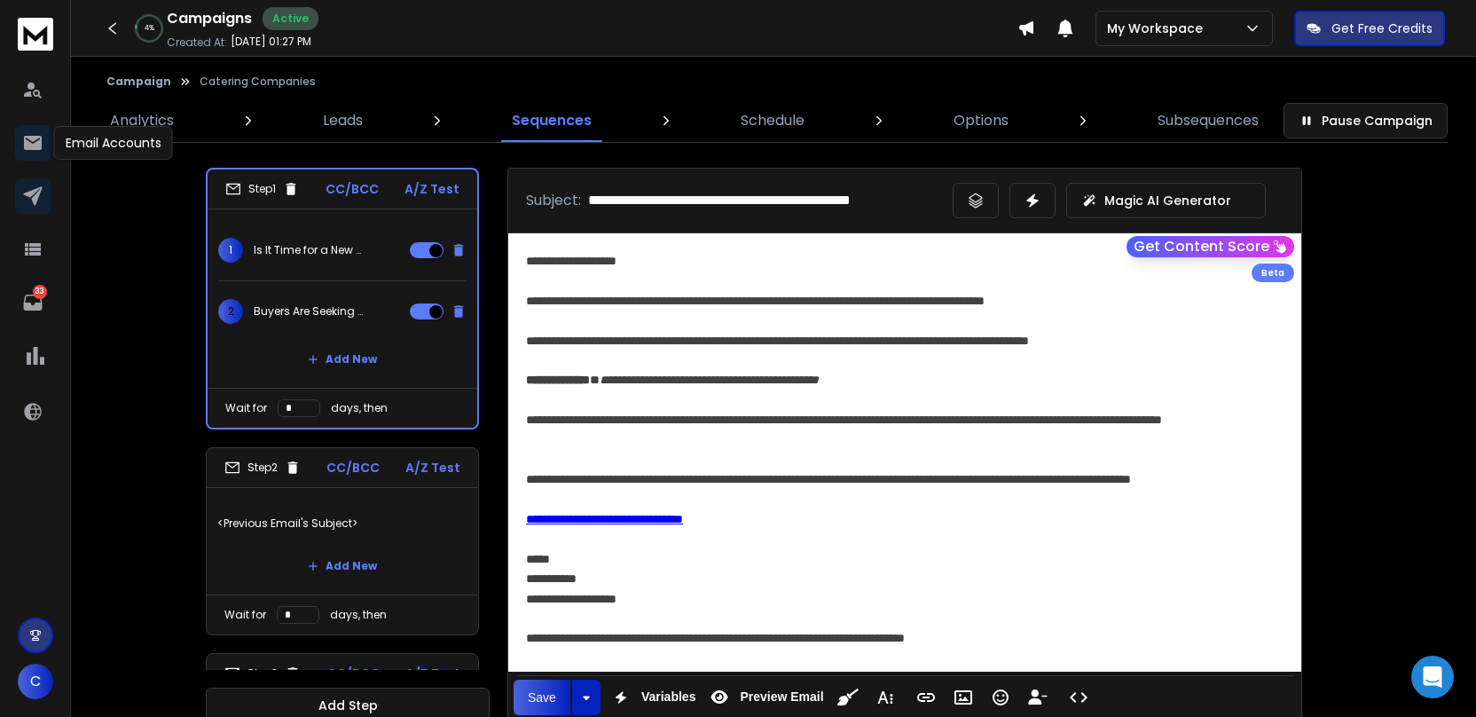
click at [31, 147] on icon at bounding box center [33, 143] width 18 height 14
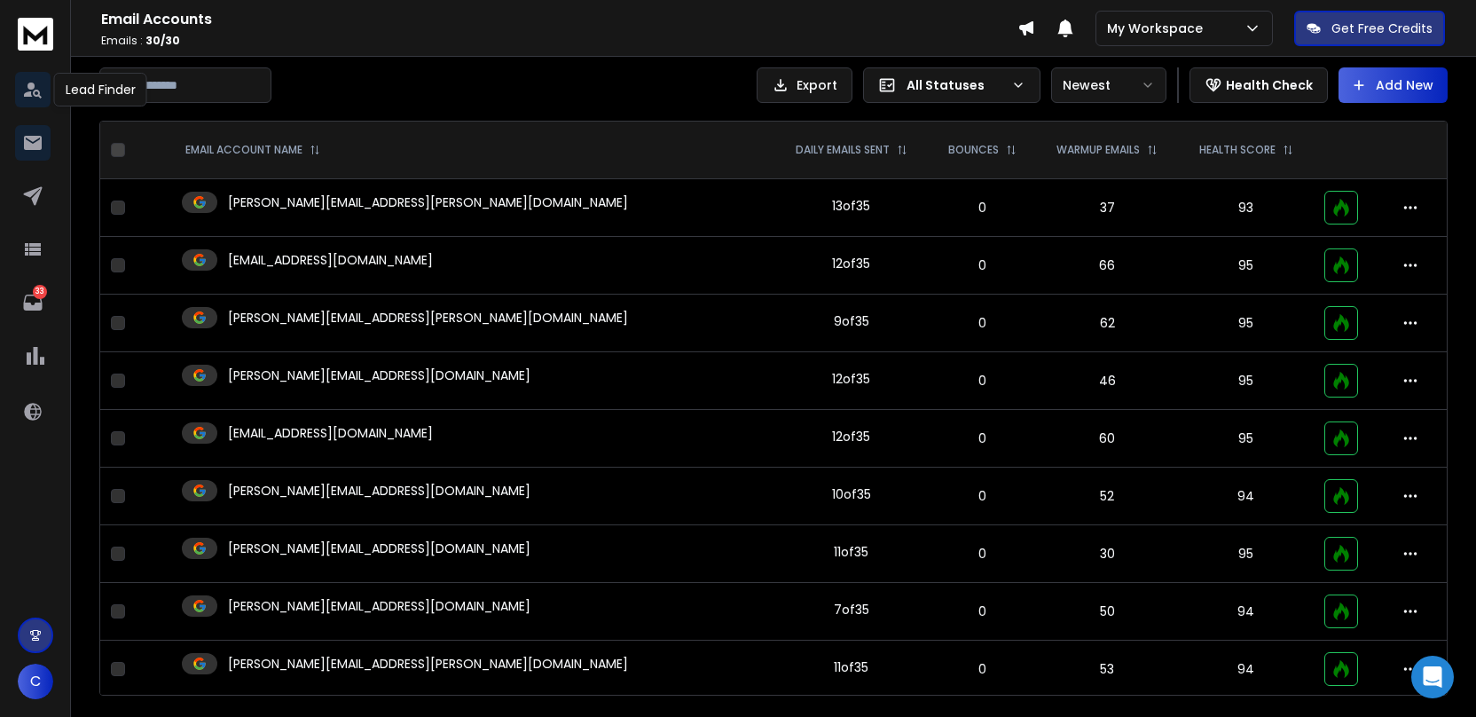
click at [28, 87] on circle at bounding box center [31, 86] width 7 height 7
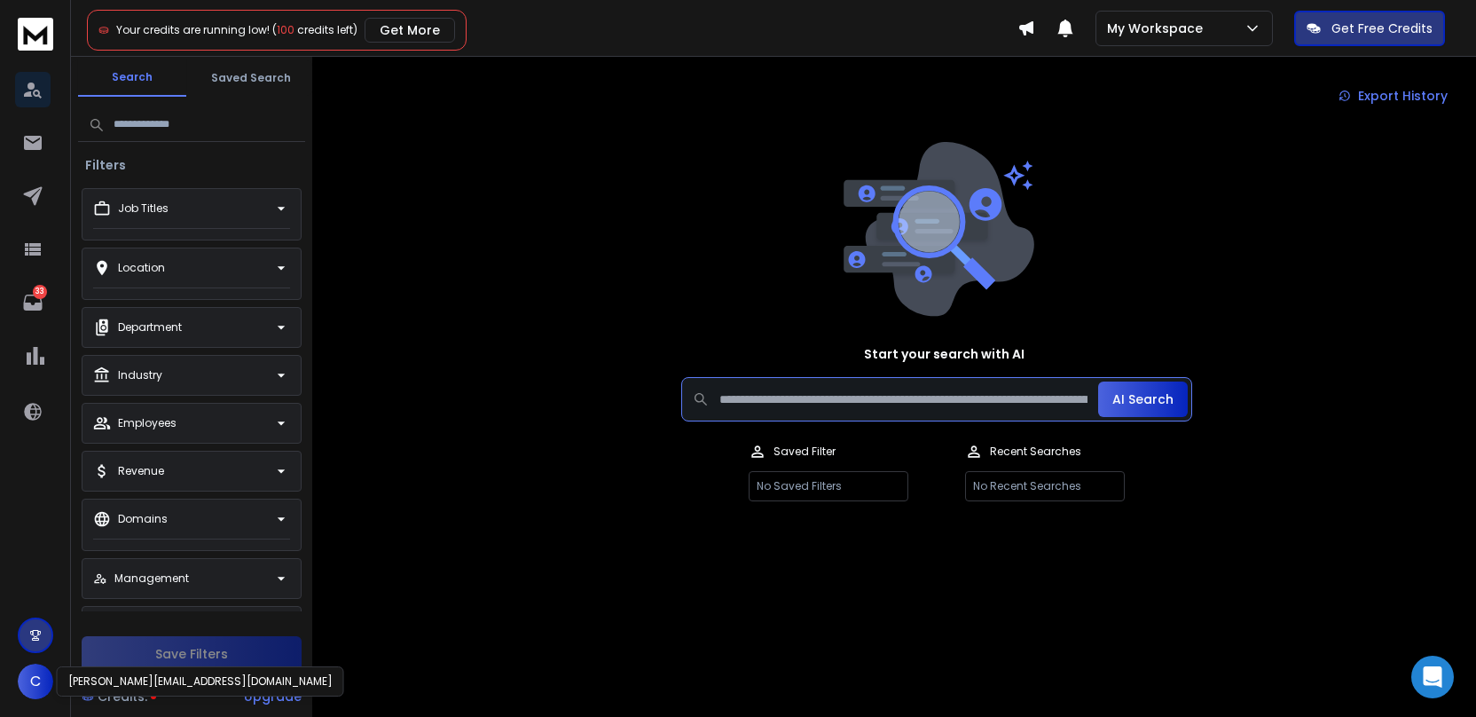
click at [31, 680] on span "C" at bounding box center [35, 681] width 35 height 35
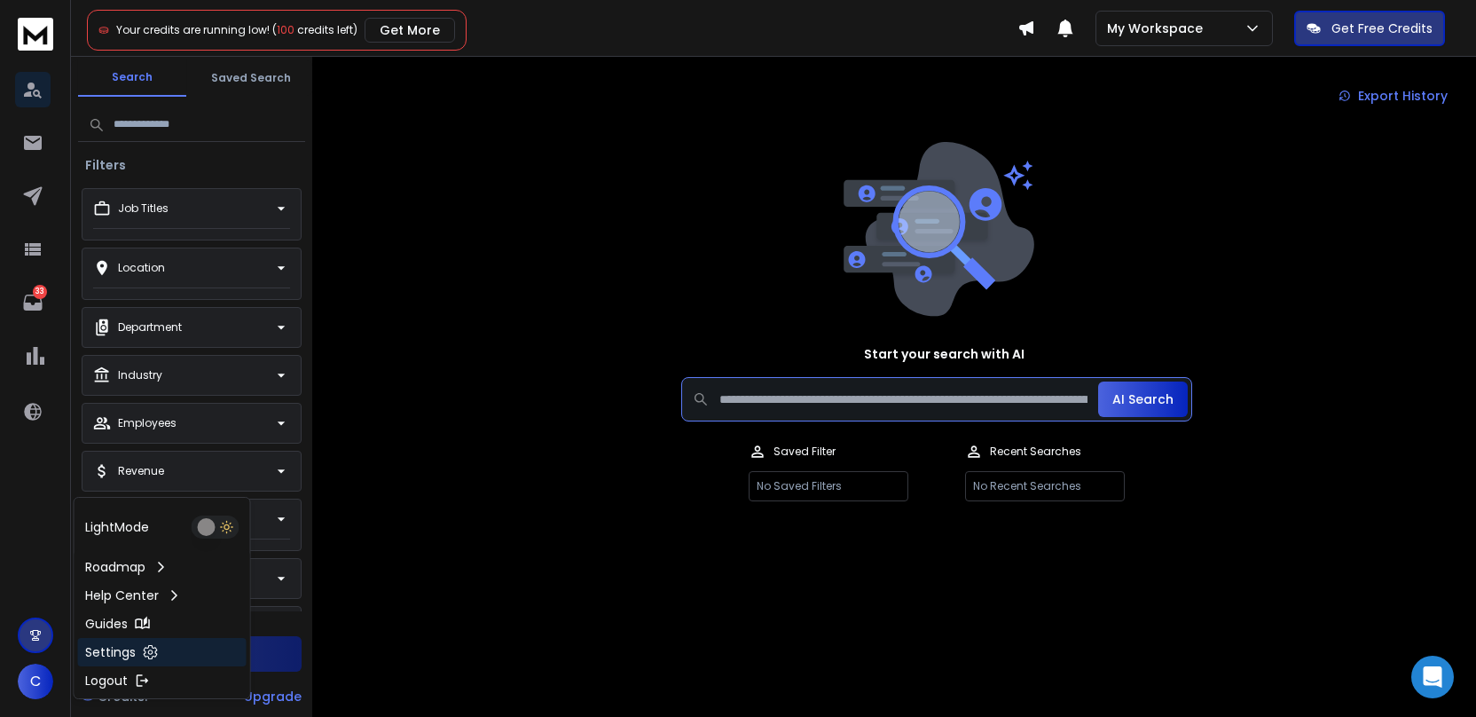
click at [106, 650] on p "Settings" at bounding box center [110, 652] width 51 height 18
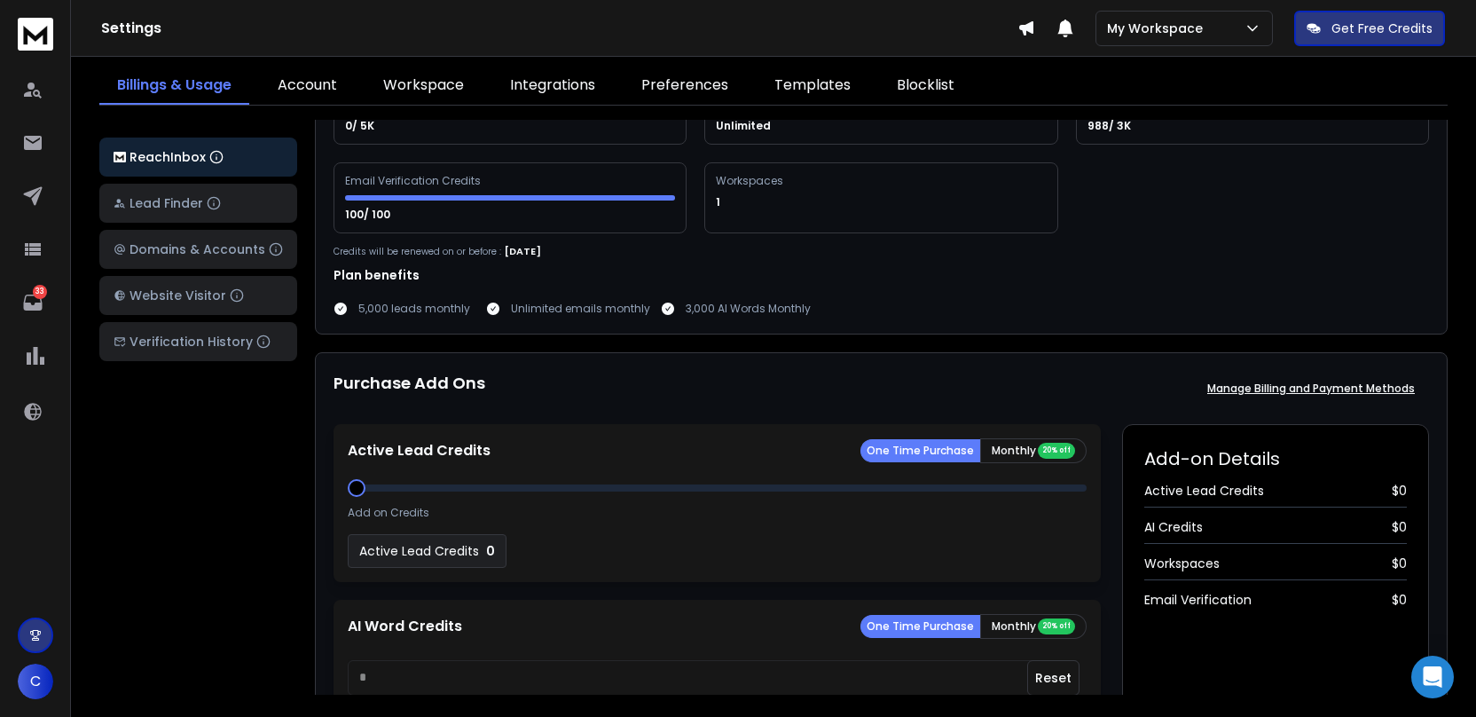
scroll to position [258, 0]
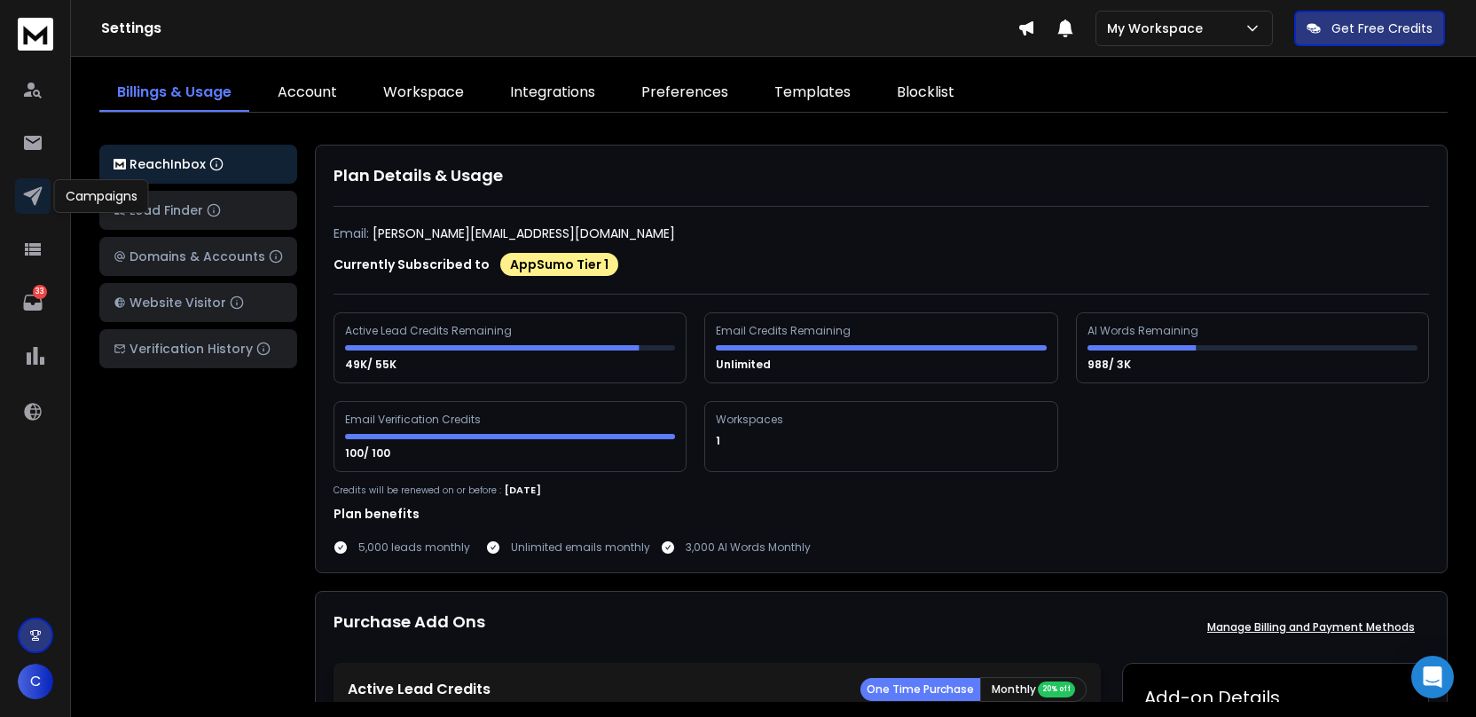
click at [33, 194] on icon at bounding box center [32, 195] width 21 height 21
